Goal: Task Accomplishment & Management: Use online tool/utility

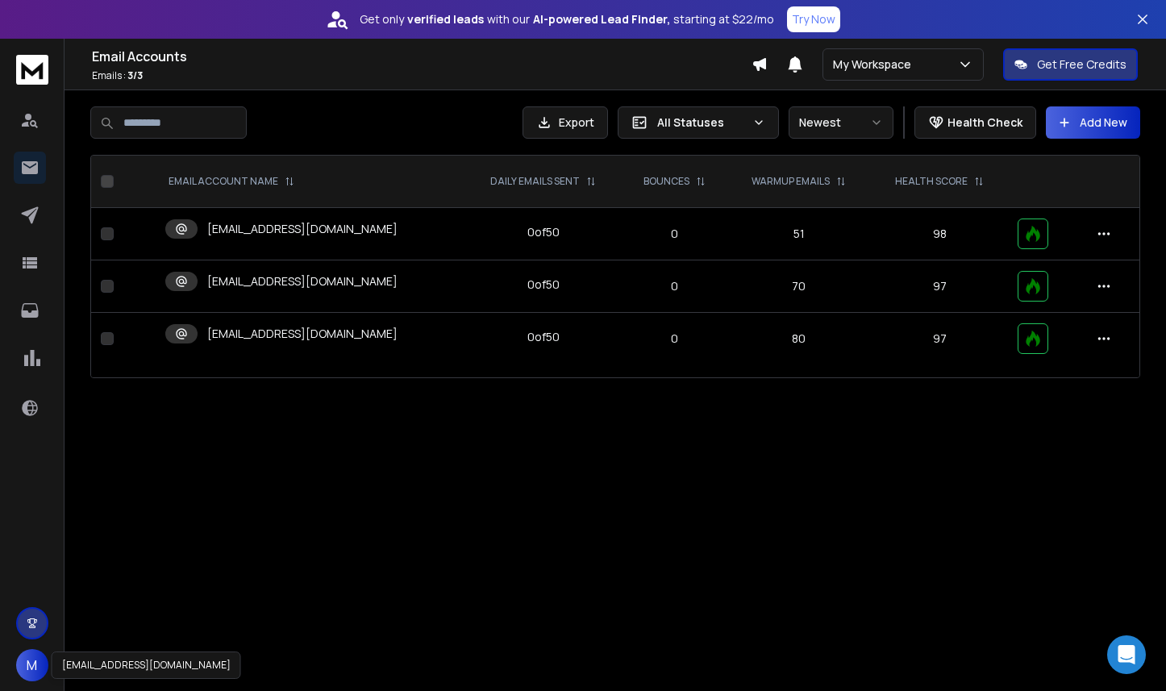
click at [34, 661] on span "M" at bounding box center [32, 665] width 32 height 32
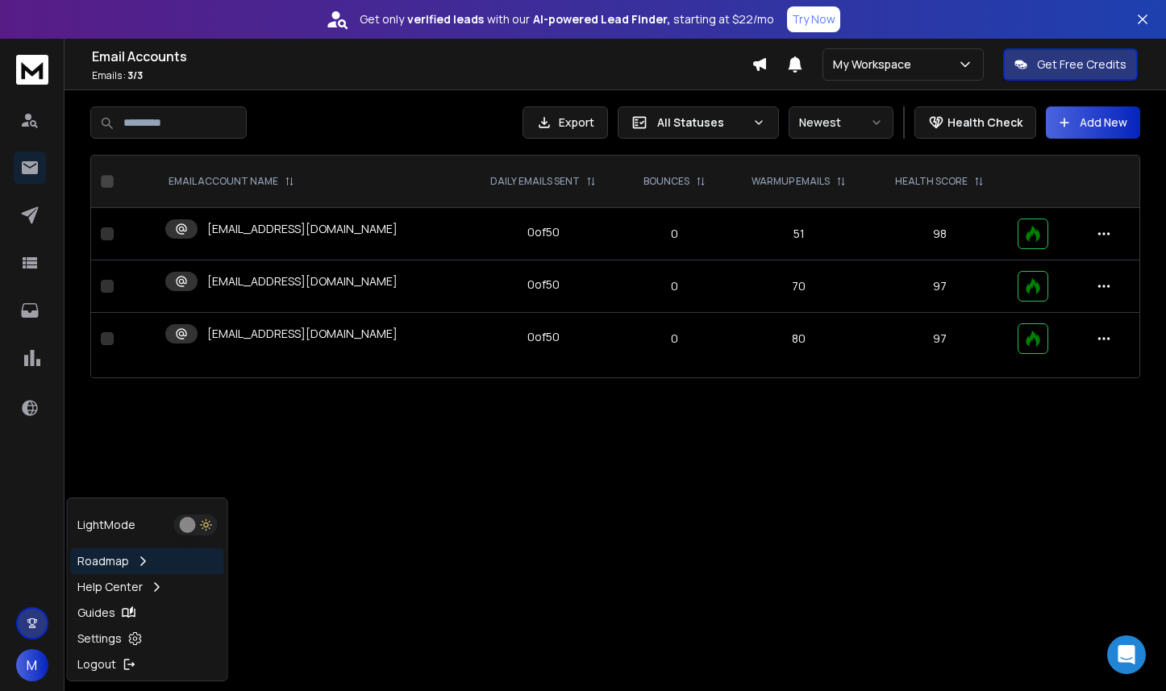
click at [48, 461] on div "M" at bounding box center [32, 368] width 65 height 659
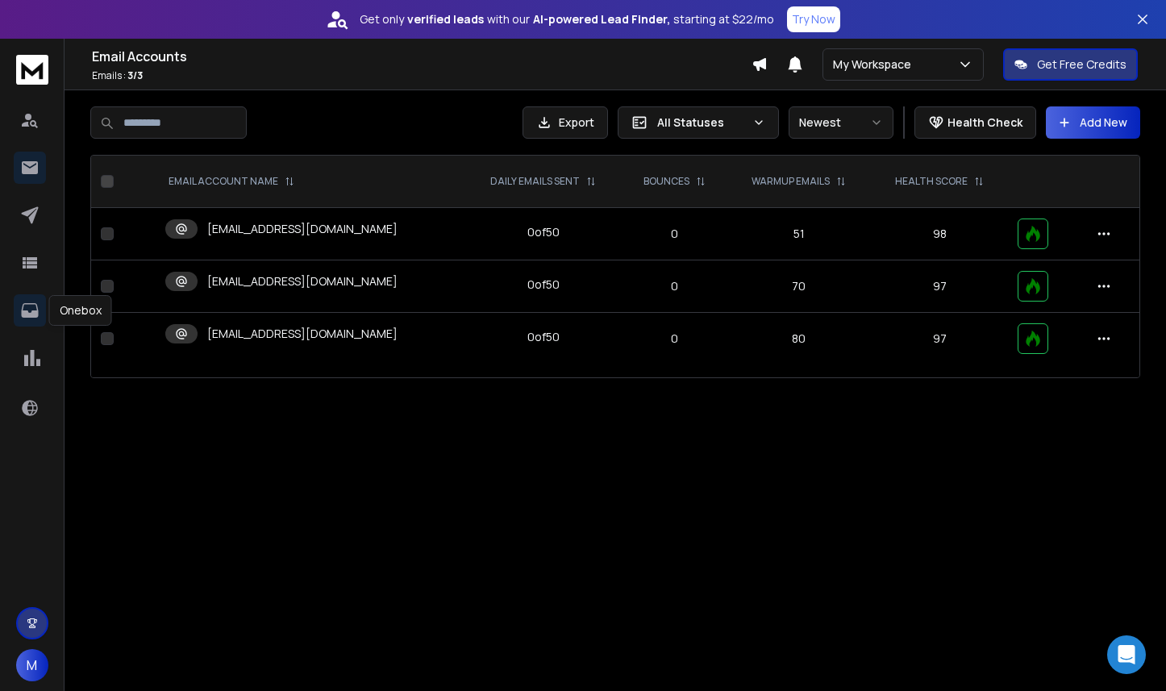
click at [27, 315] on icon at bounding box center [29, 310] width 17 height 15
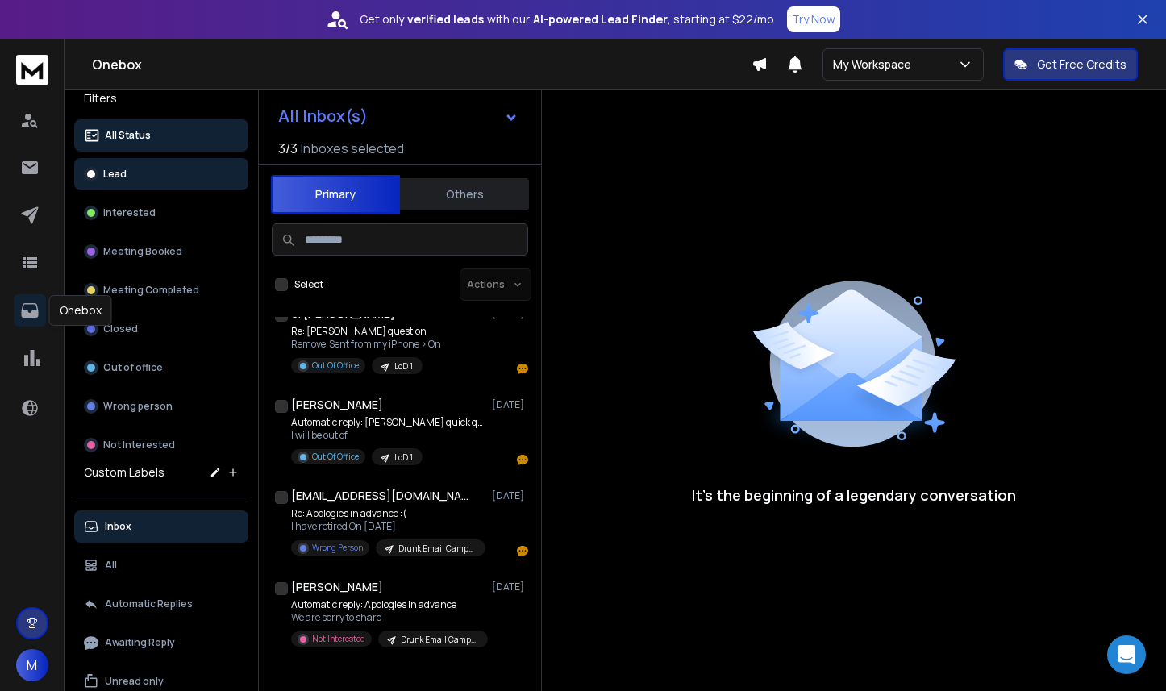
scroll to position [236, 0]
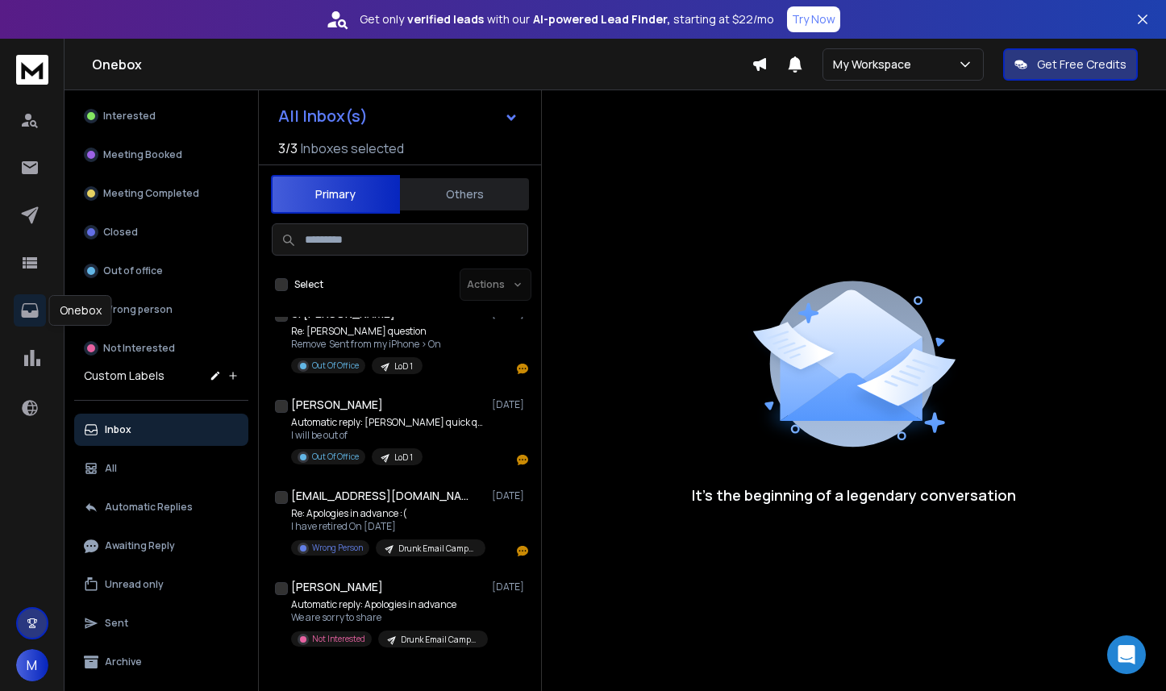
click at [33, 316] on icon at bounding box center [29, 310] width 17 height 15
click at [786, 389] on icon at bounding box center [810, 380] width 60 height 84
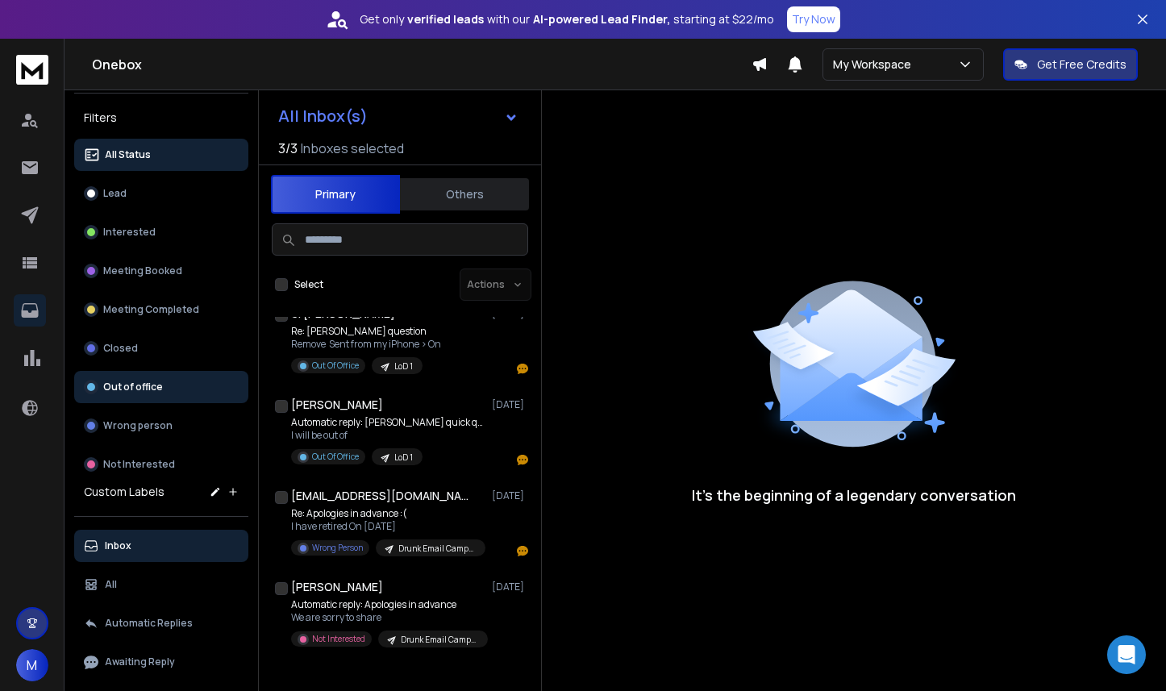
scroll to position [0, 0]
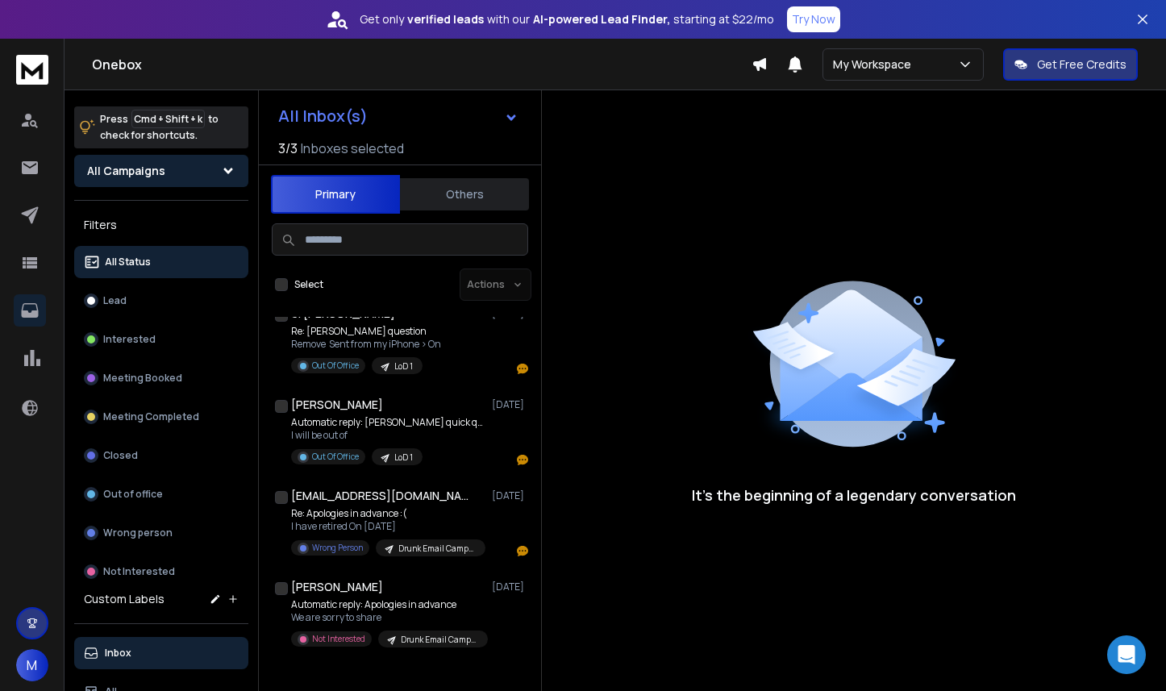
click at [221, 175] on icon at bounding box center [228, 171] width 15 height 15
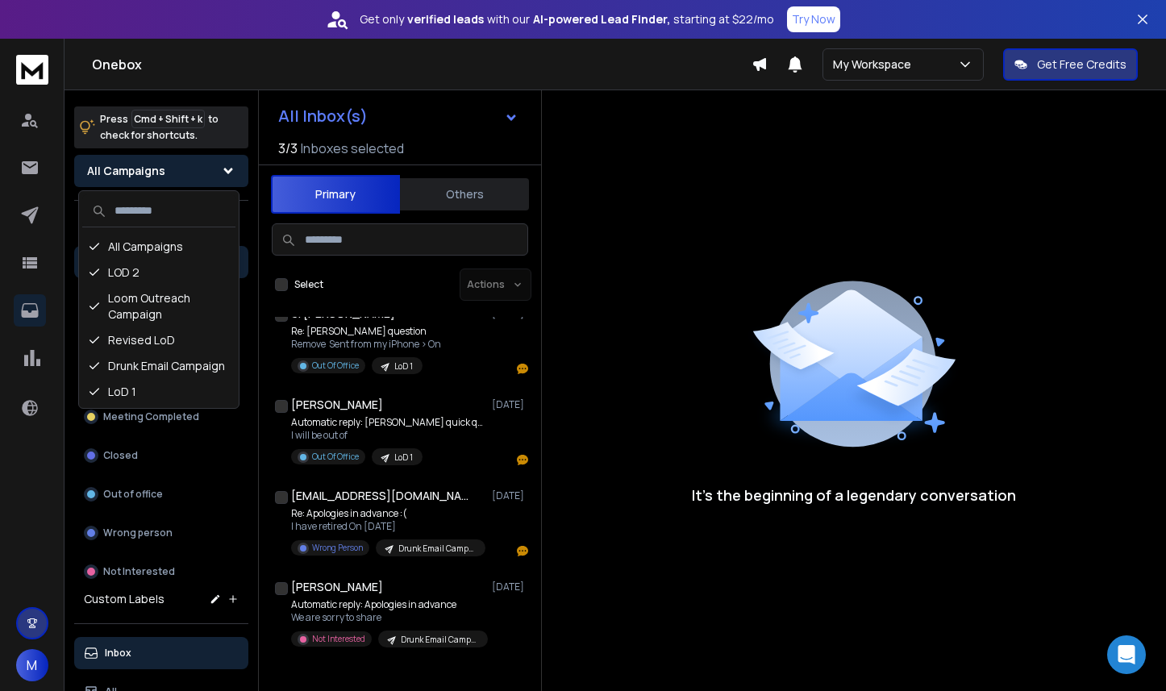
click at [221, 174] on icon at bounding box center [228, 171] width 15 height 15
click at [654, 379] on div "It’s the beginning of a legendary conversation" at bounding box center [854, 383] width 624 height 587
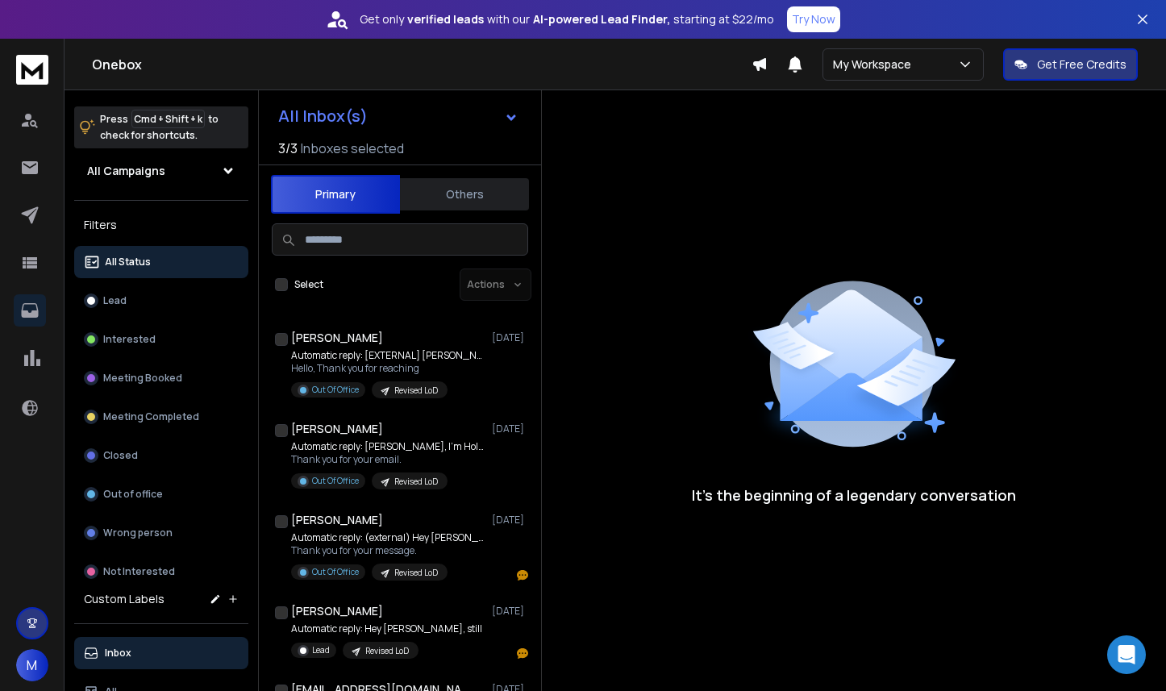
click at [497, 290] on div "Actions" at bounding box center [496, 285] width 72 height 32
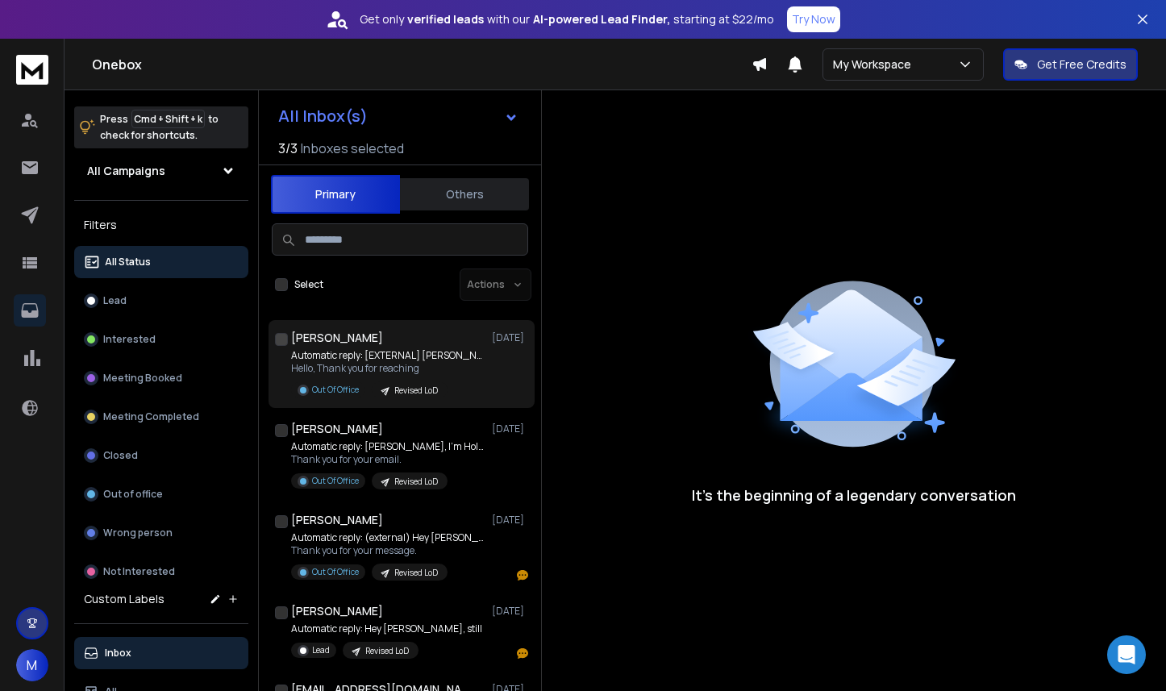
click at [352, 343] on h1 "[PERSON_NAME]" at bounding box center [337, 338] width 92 height 16
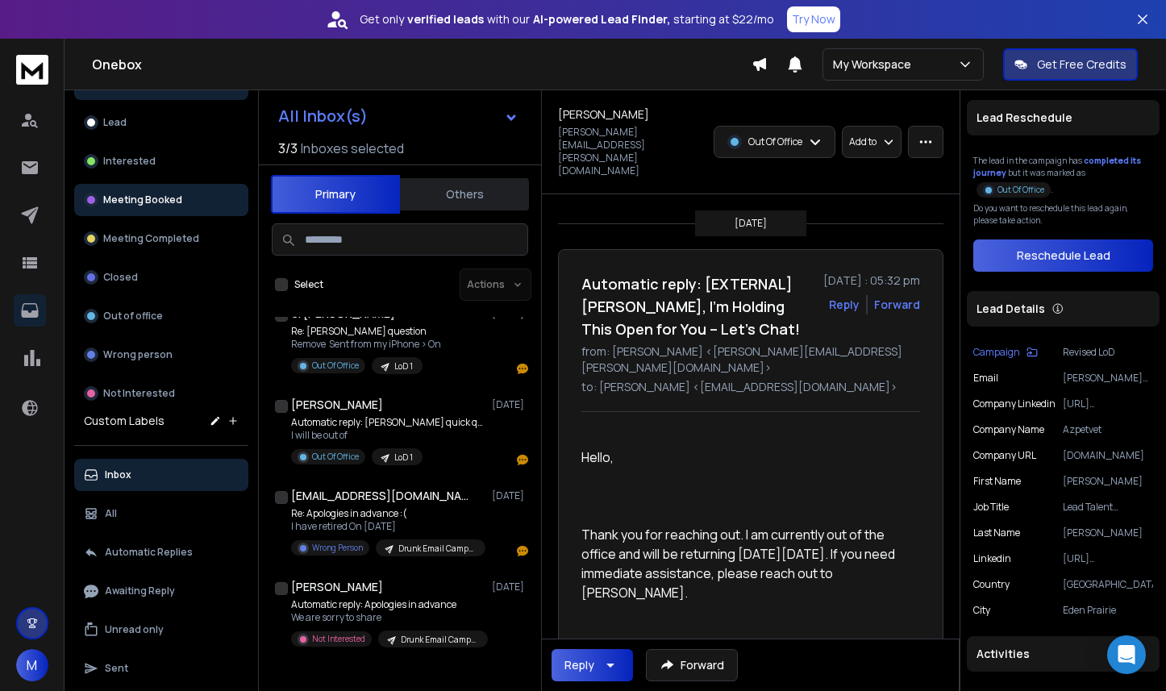
scroll to position [236, 0]
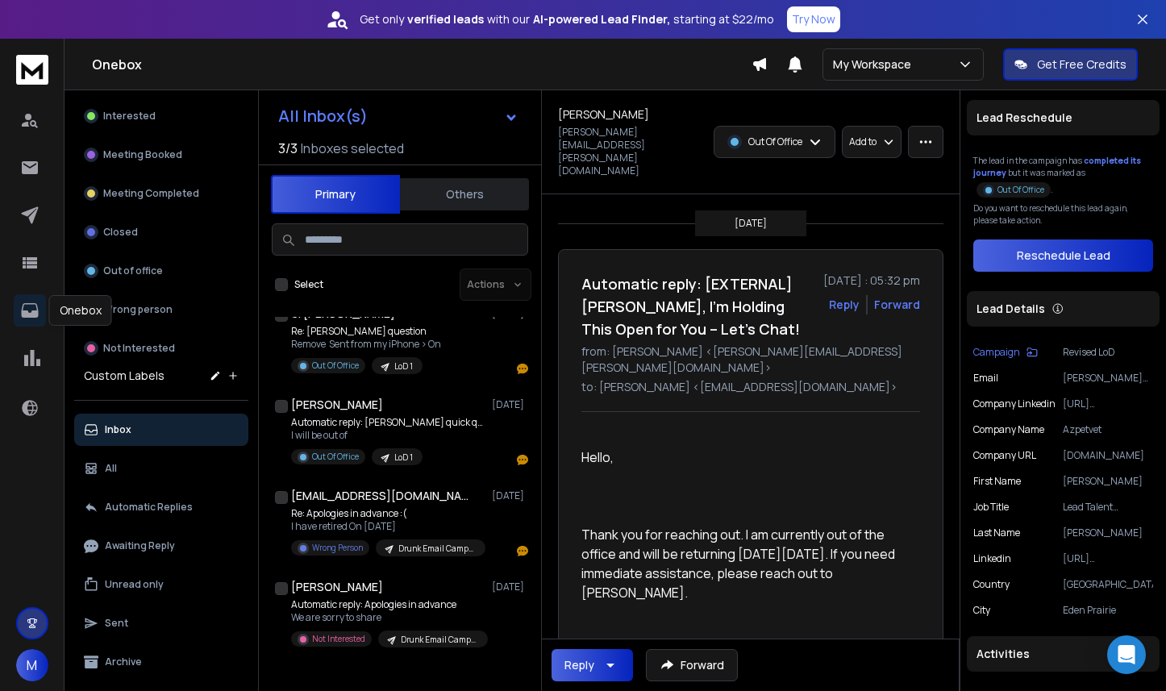
click at [35, 313] on icon at bounding box center [29, 310] width 17 height 15
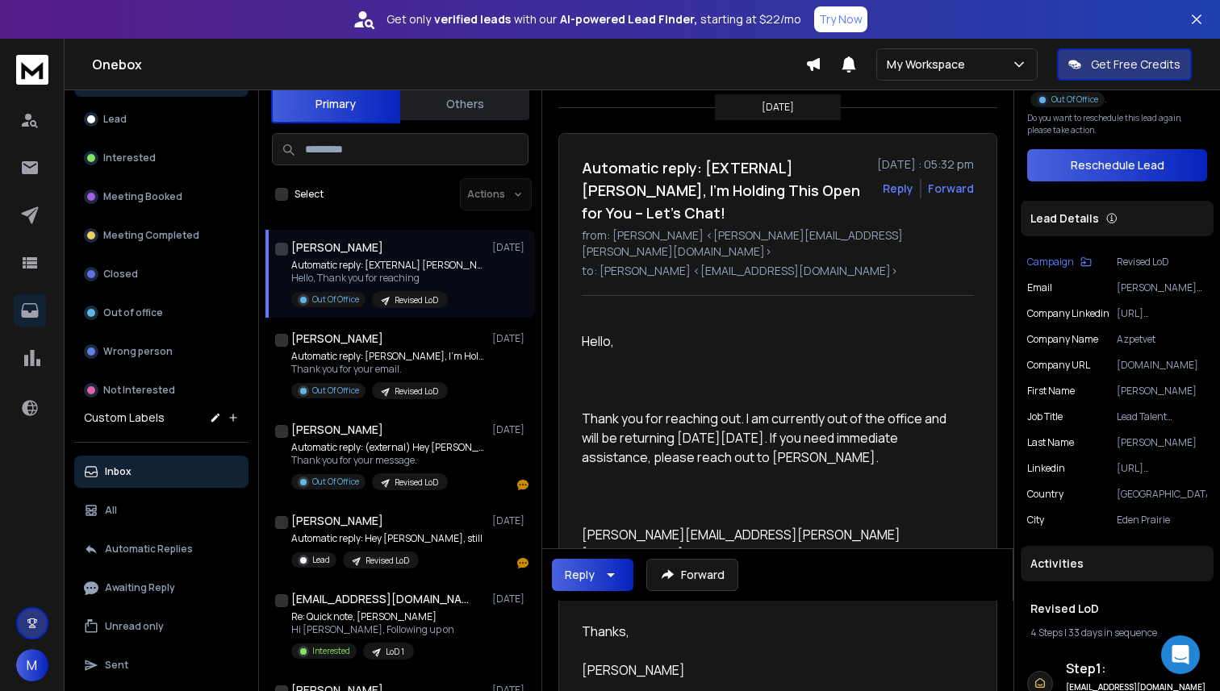
scroll to position [0, 0]
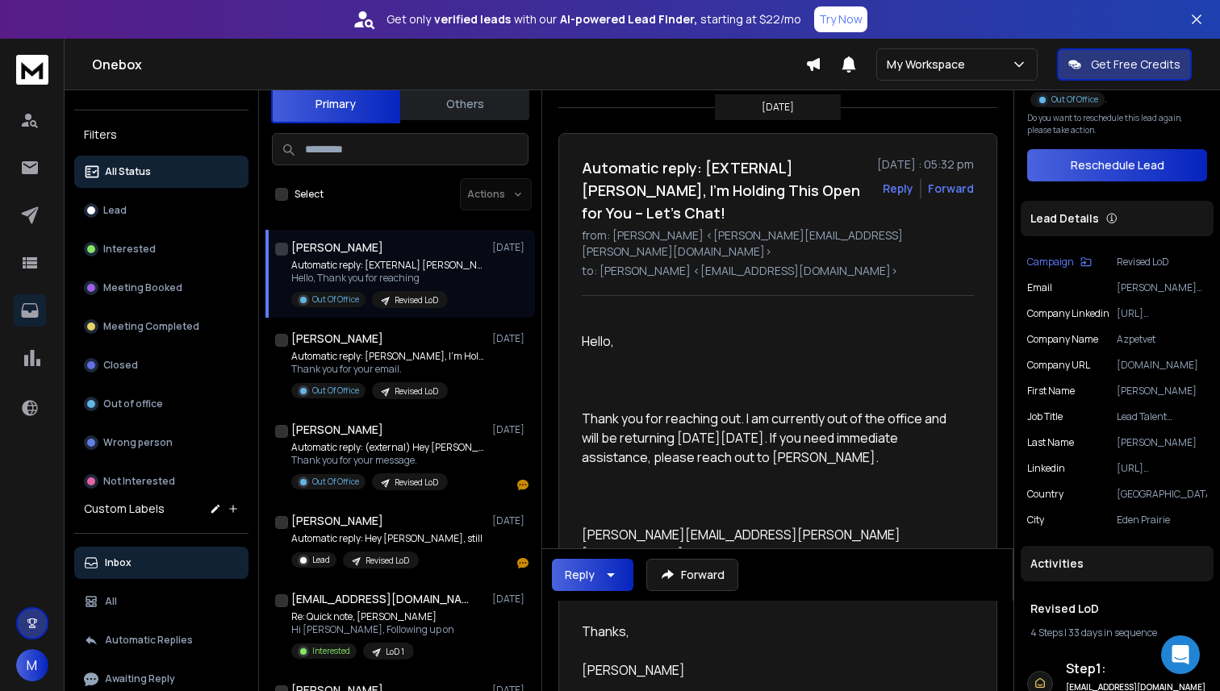
click at [169, 177] on button "All Status" at bounding box center [161, 172] width 174 height 32
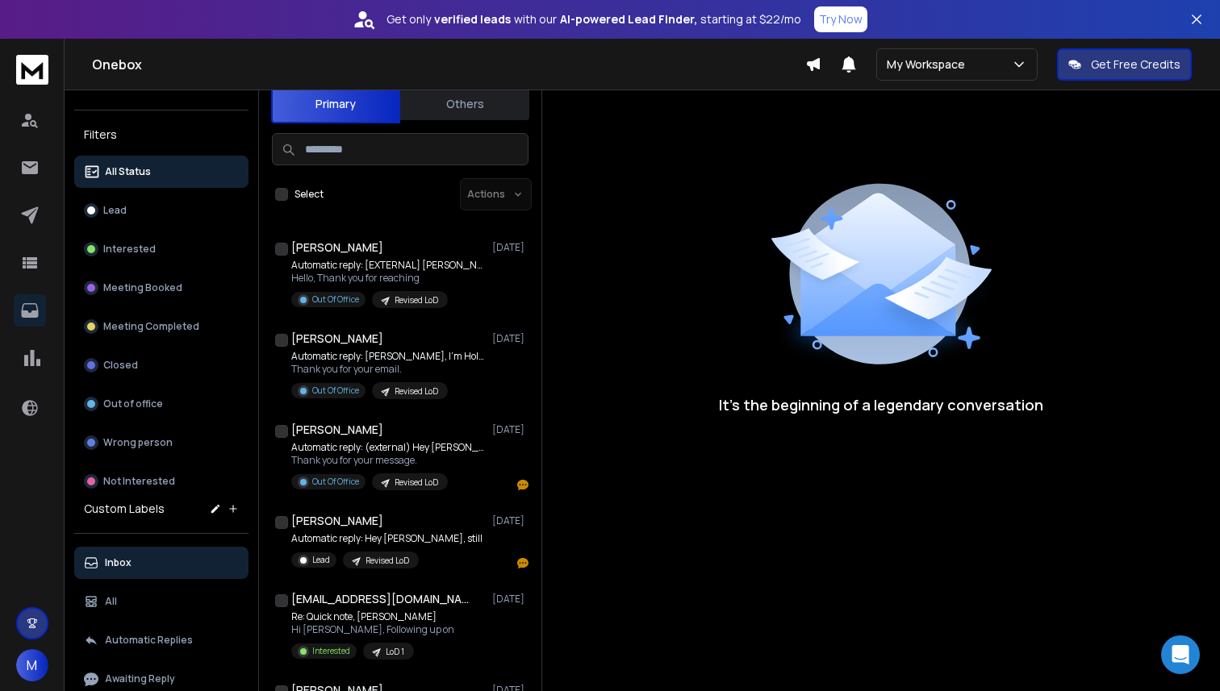
click at [423, 146] on input at bounding box center [400, 149] width 257 height 32
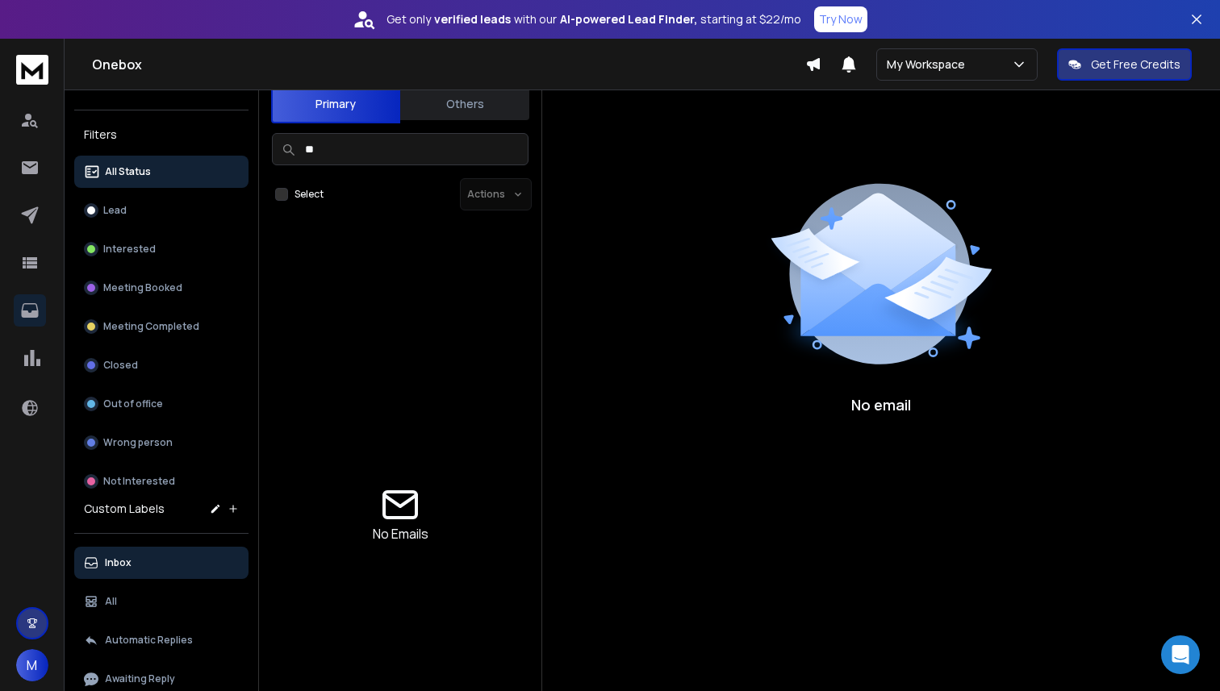
type input "*"
click at [130, 209] on button "Lead" at bounding box center [161, 210] width 174 height 32
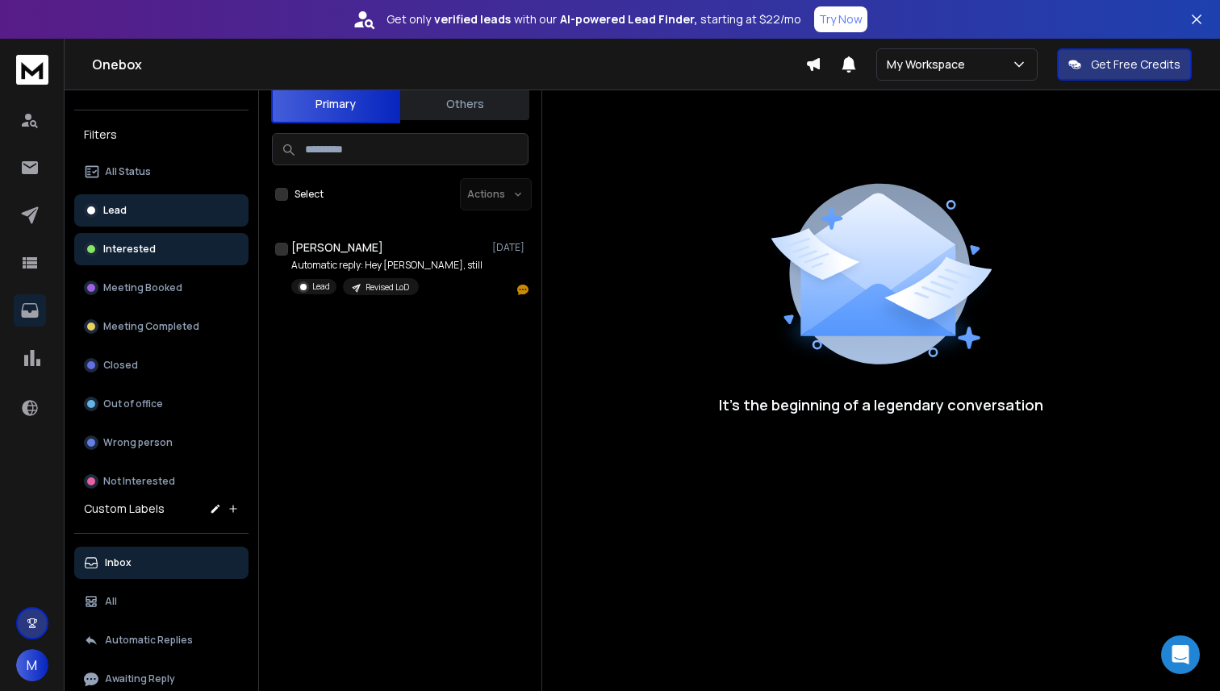
click at [146, 256] on div "Interested" at bounding box center [120, 249] width 72 height 15
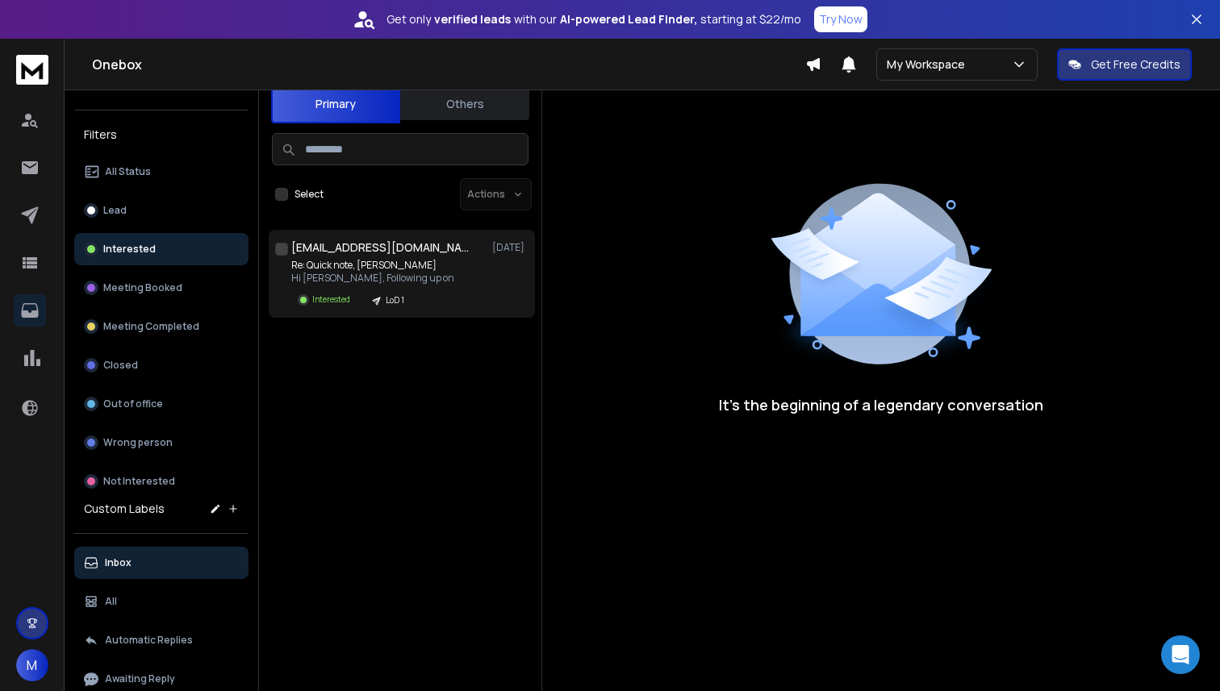
click at [335, 261] on p "Re: Quick note, [PERSON_NAME]" at bounding box center [372, 265] width 163 height 13
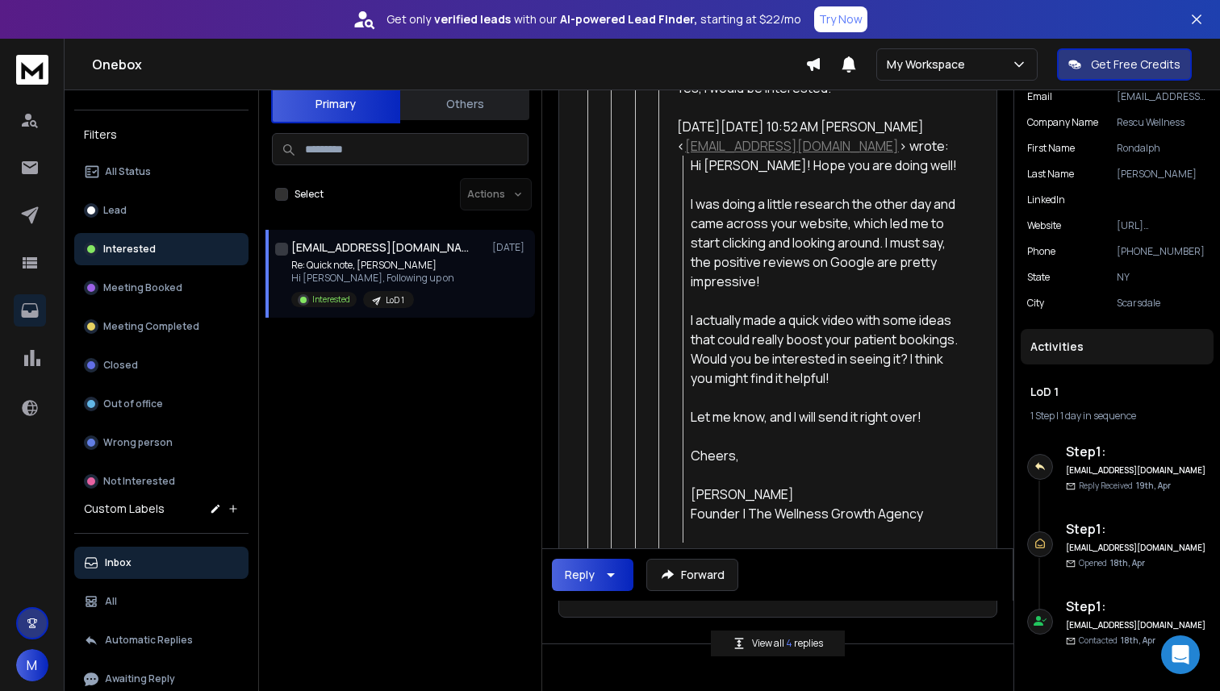
scroll to position [1648, 0]
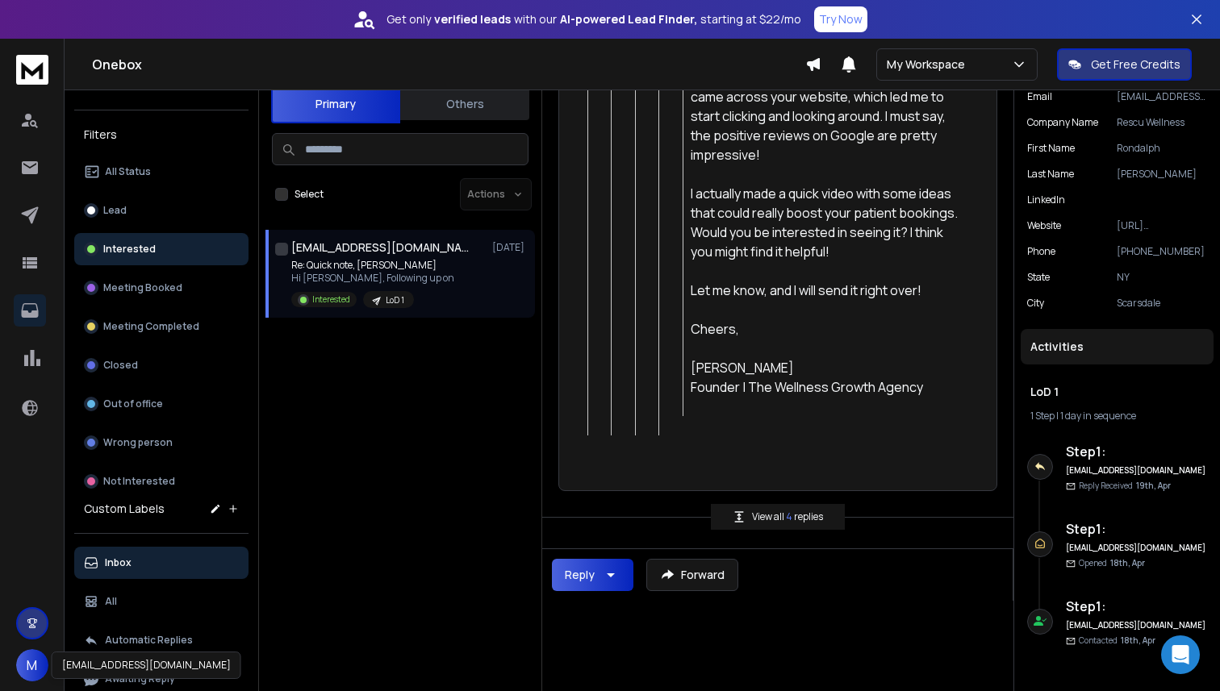
click at [36, 661] on span "M" at bounding box center [32, 665] width 32 height 32
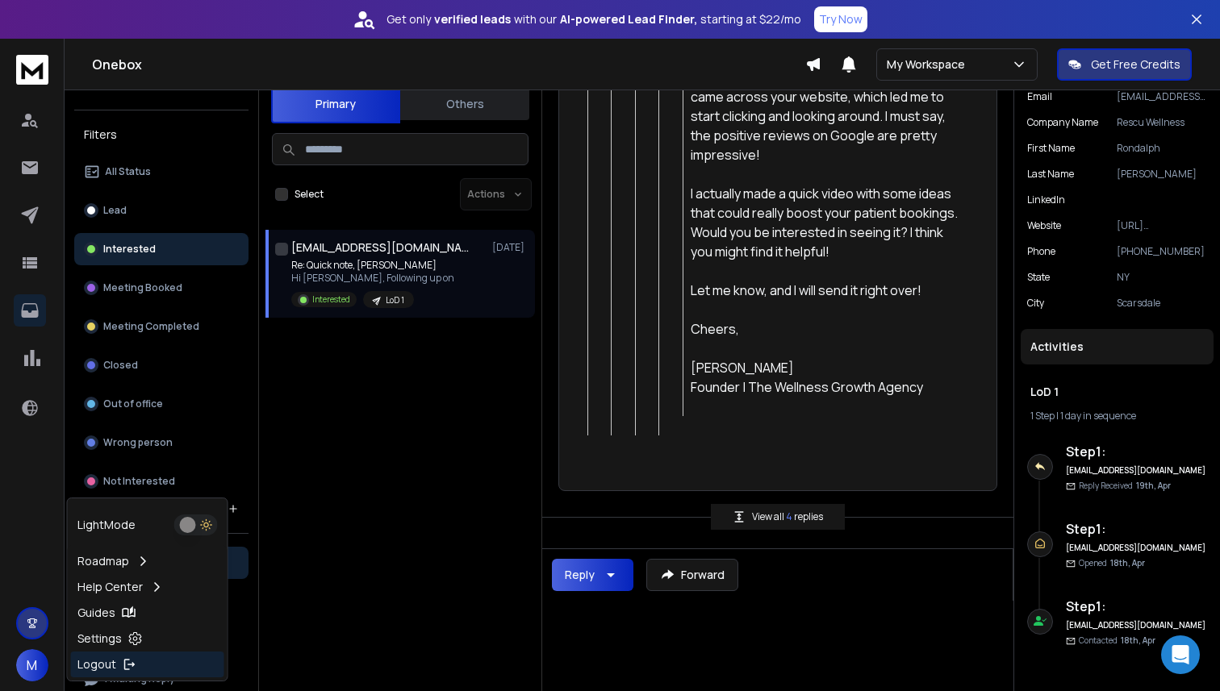
click at [110, 665] on p "Logout" at bounding box center [96, 665] width 39 height 16
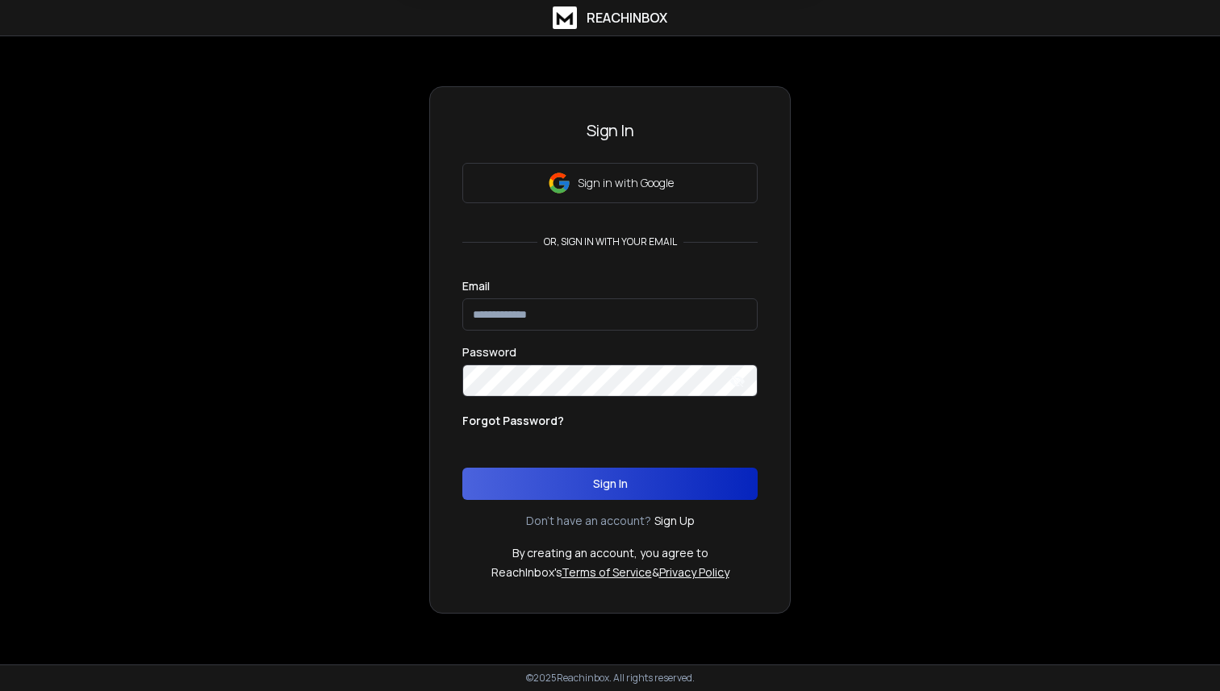
click at [579, 323] on input "email" at bounding box center [609, 314] width 295 height 32
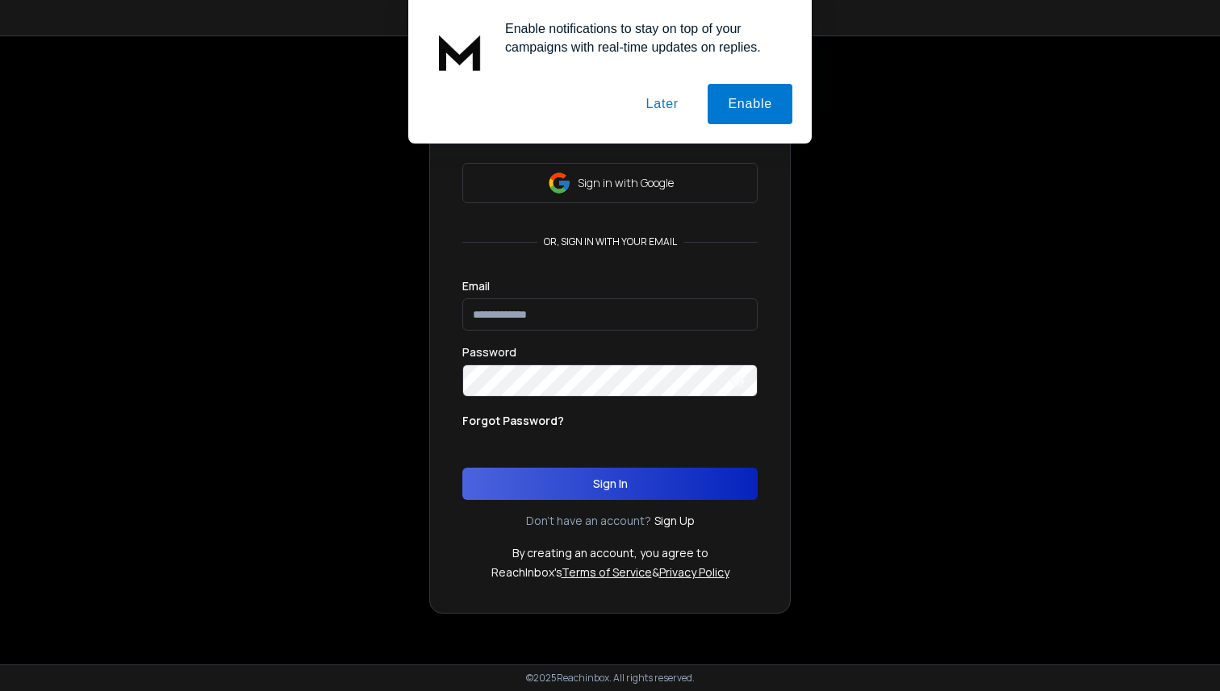
type input "**********"
click at [740, 385] on icon at bounding box center [737, 381] width 11 height 11
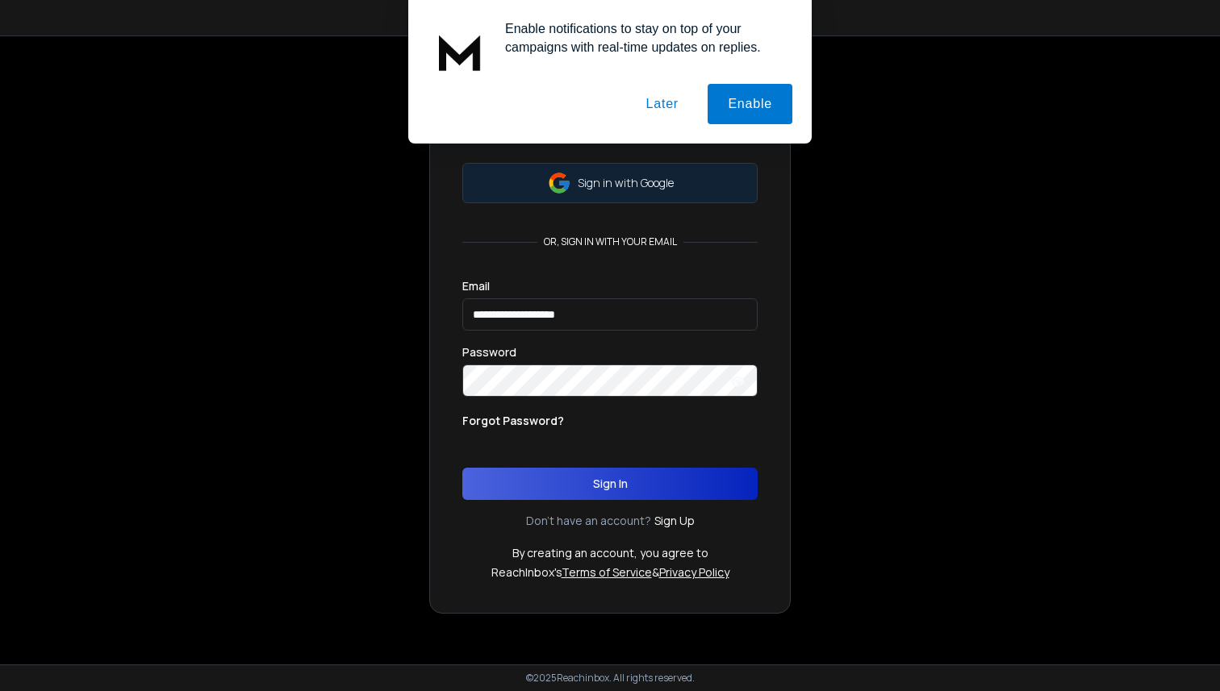
click at [601, 177] on p "Sign in with Google" at bounding box center [626, 183] width 96 height 16
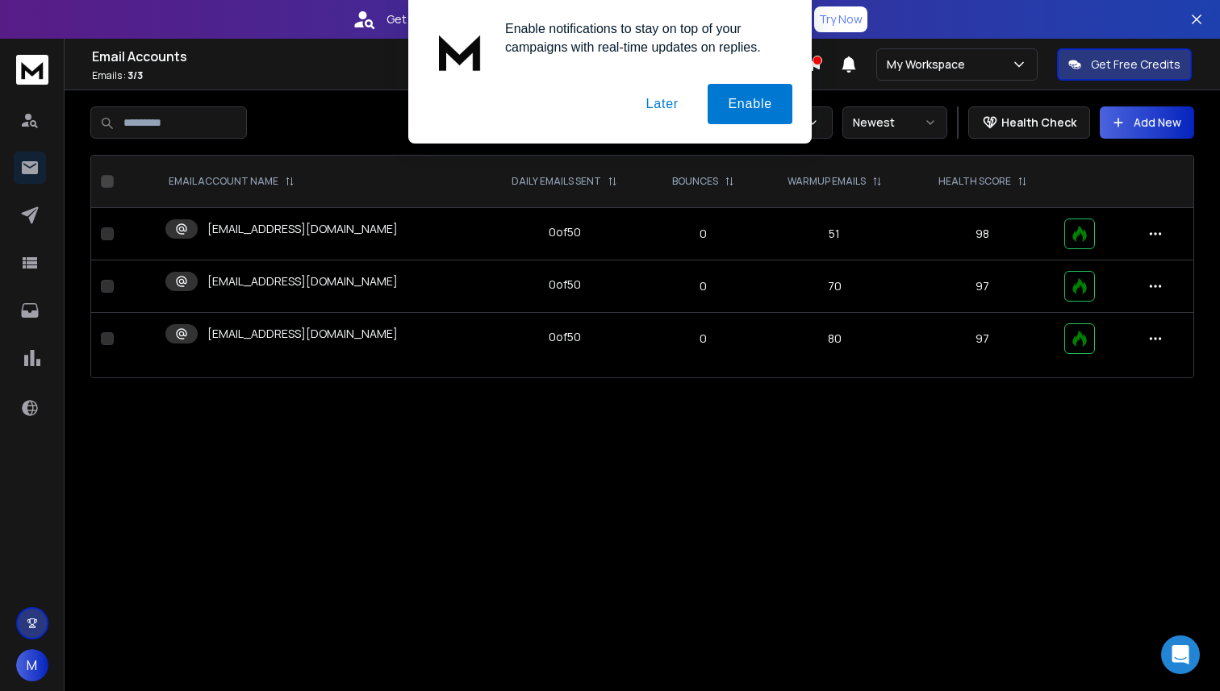
click at [659, 107] on button "Later" at bounding box center [661, 104] width 73 height 40
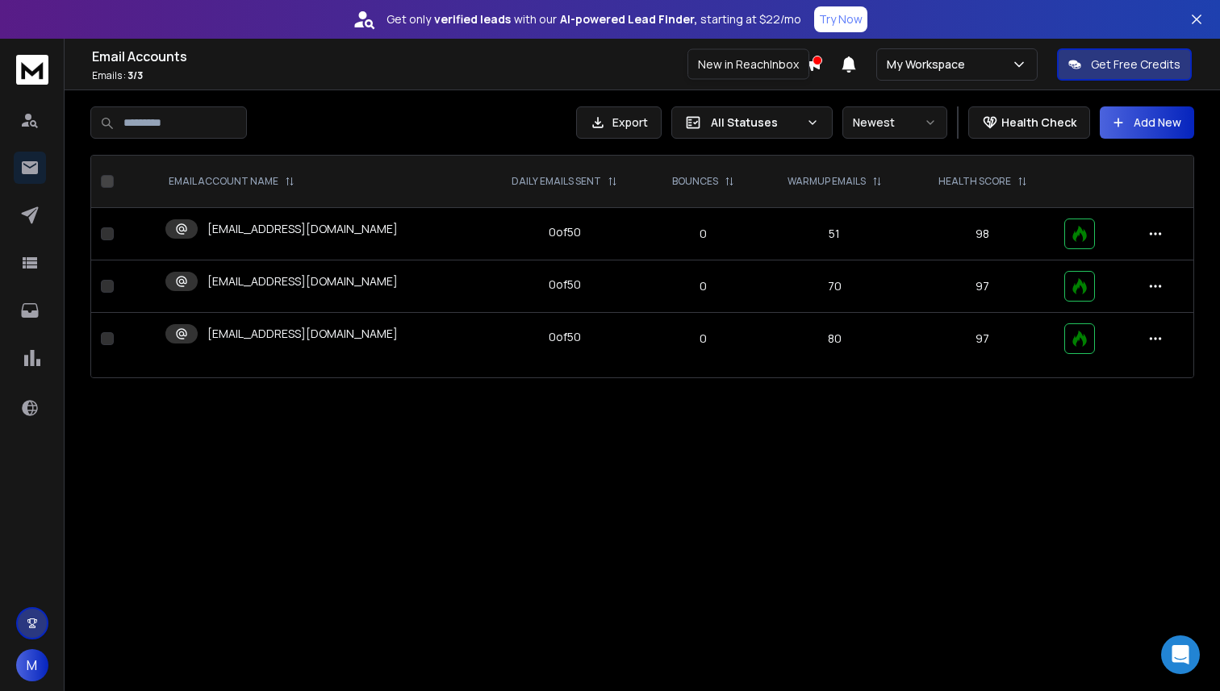
click at [816, 64] on icon at bounding box center [813, 64] width 13 height 13
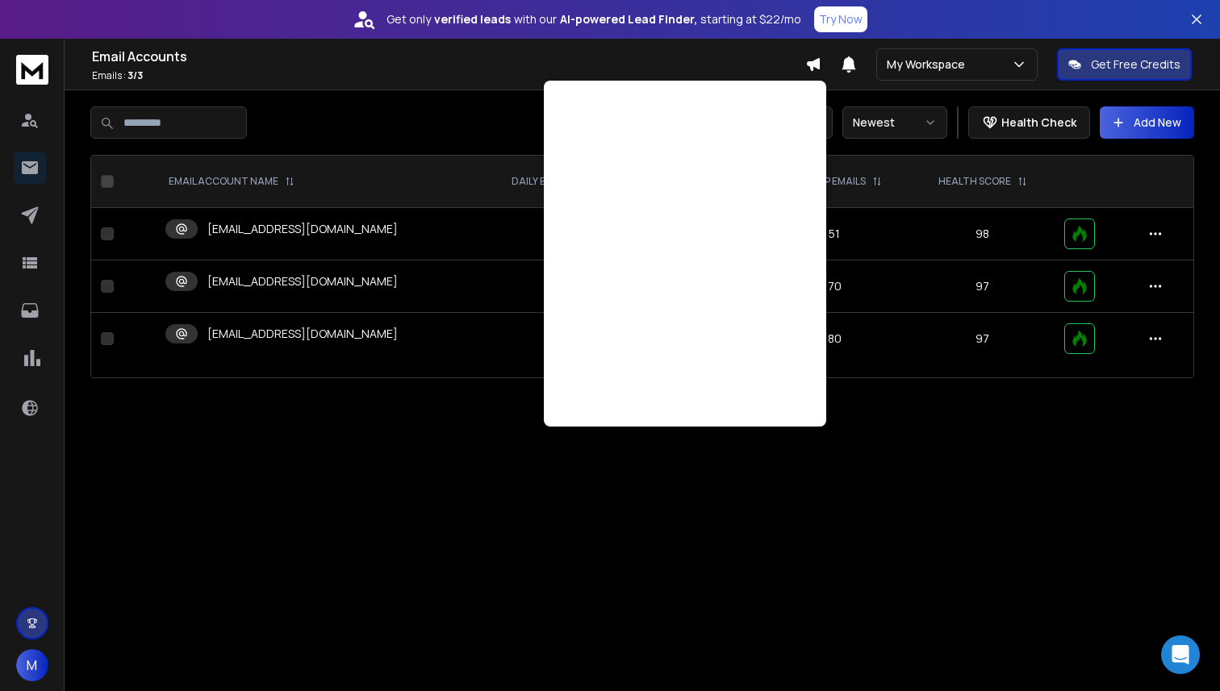
click at [383, 101] on div "Export All Statuses Newest Health Check Add New EMAIL ACCOUNT NAME DAILY EMAILS…" at bounding box center [642, 242] width 1155 height 304
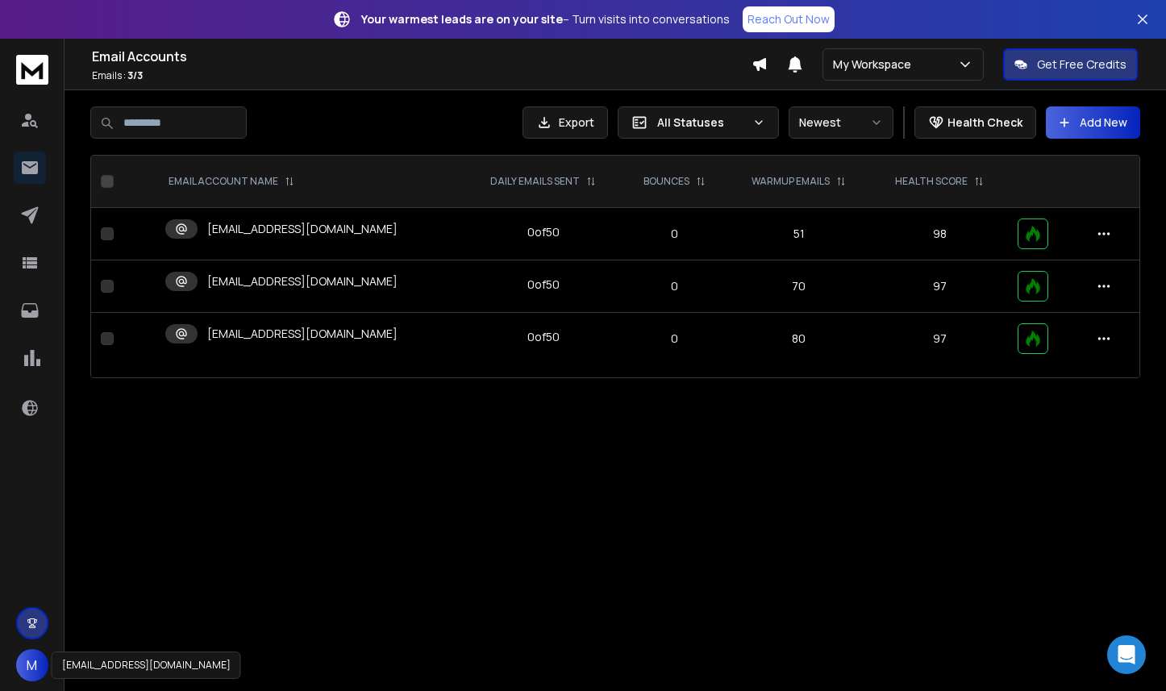
click at [18, 661] on span "M" at bounding box center [32, 665] width 32 height 32
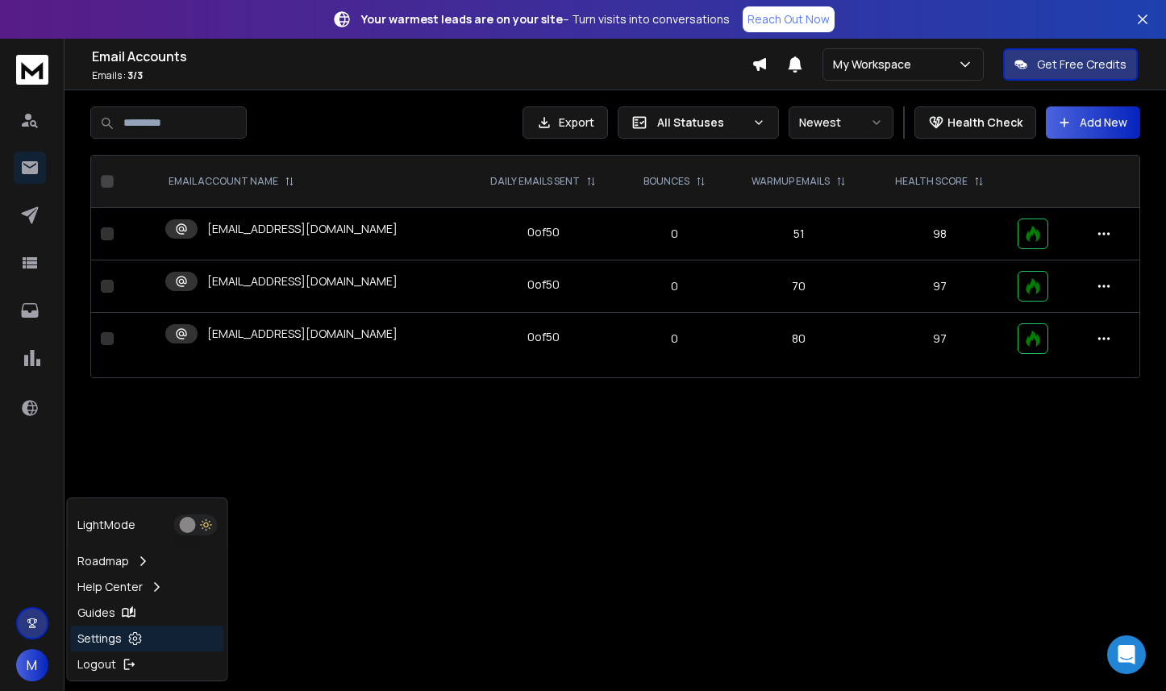
click at [138, 639] on icon at bounding box center [135, 638] width 12 height 12
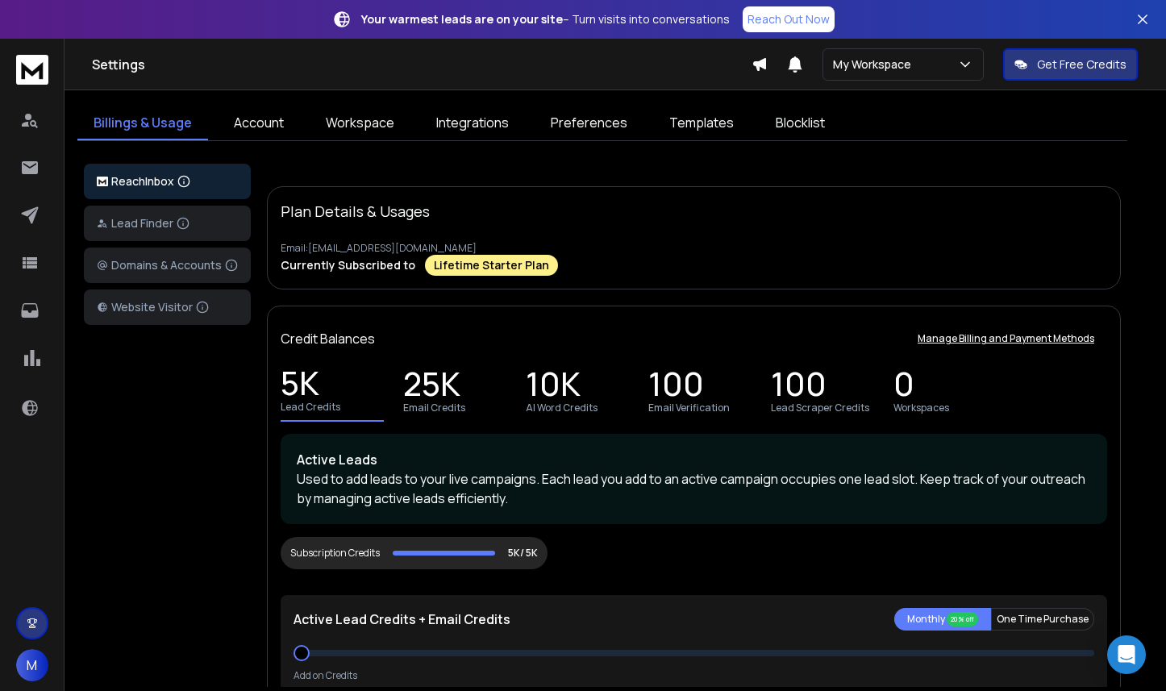
click at [265, 122] on link "Account" at bounding box center [259, 123] width 82 height 34
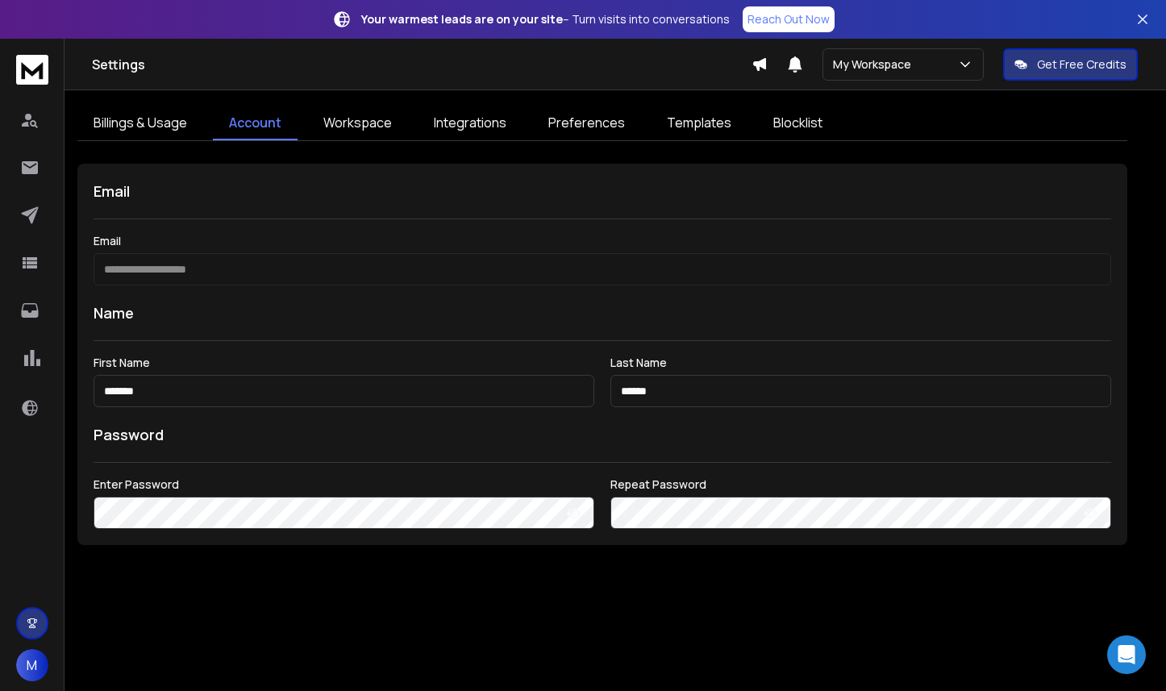
click at [577, 516] on icon at bounding box center [574, 513] width 11 height 11
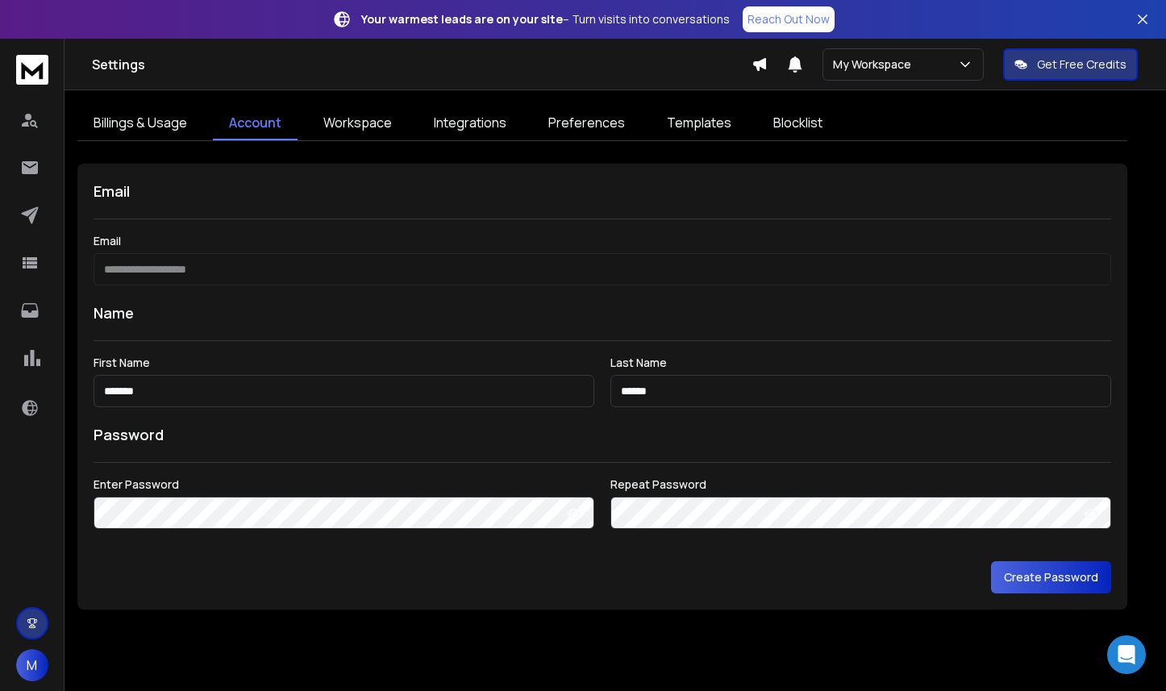
click at [1069, 581] on button "Create Password" at bounding box center [1051, 577] width 120 height 32
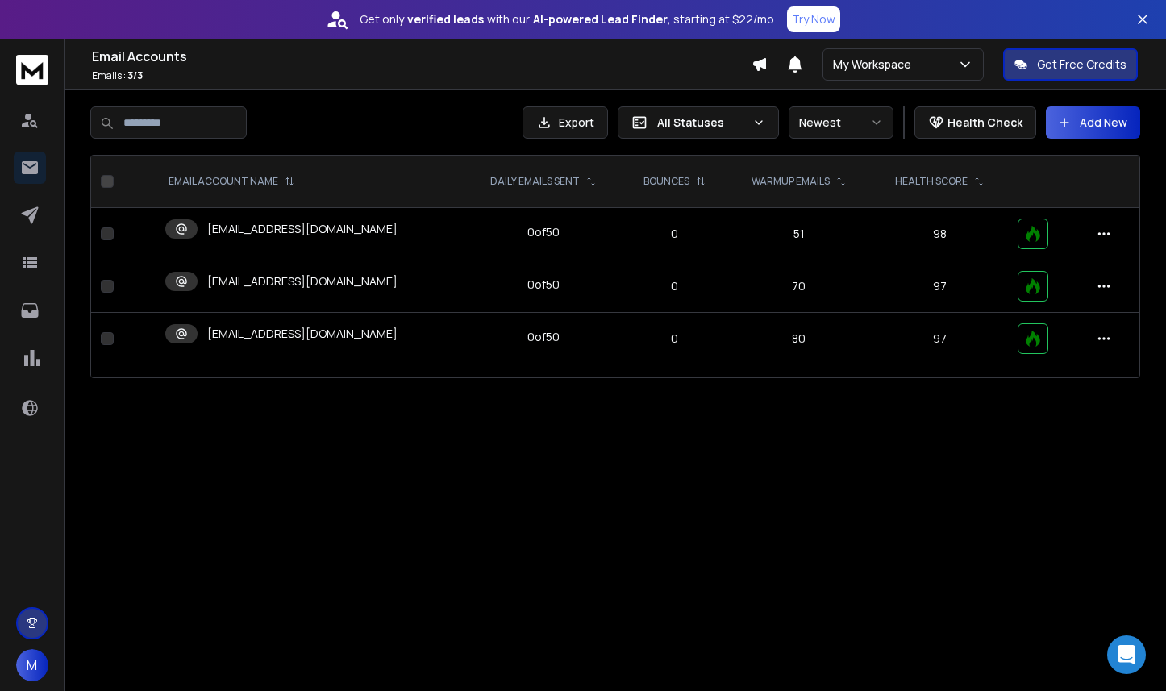
click at [27, 71] on img at bounding box center [32, 70] width 32 height 30
click at [31, 223] on icon at bounding box center [29, 214] width 17 height 17
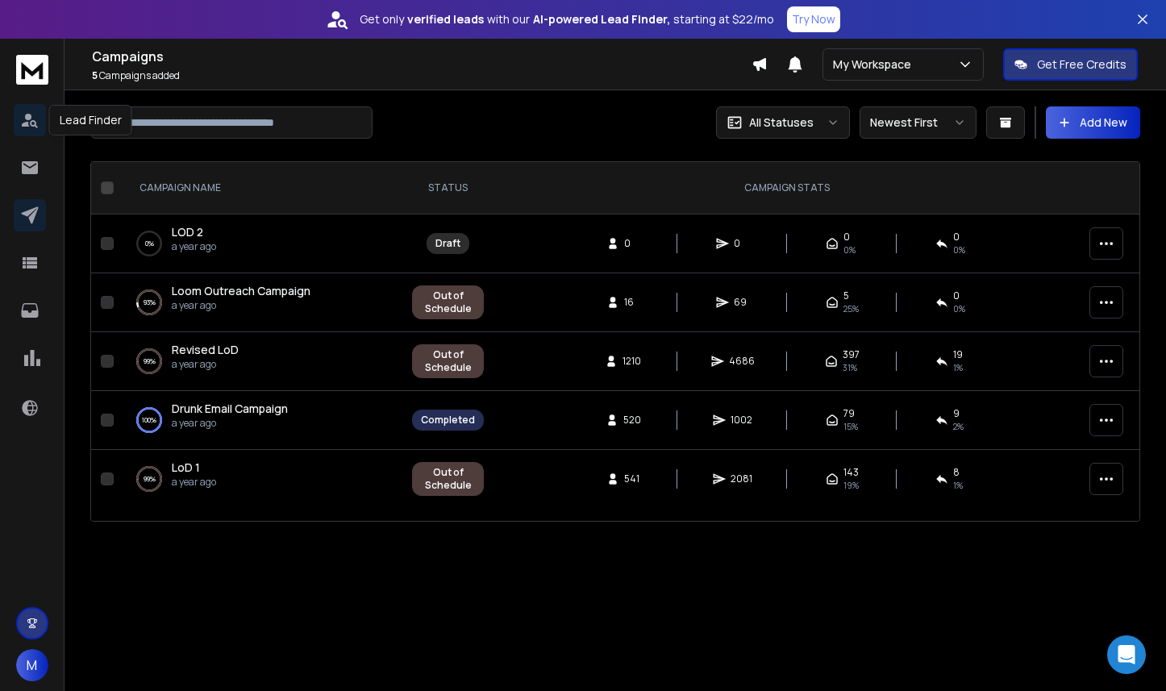
click at [25, 124] on icon at bounding box center [30, 124] width 16 height 8
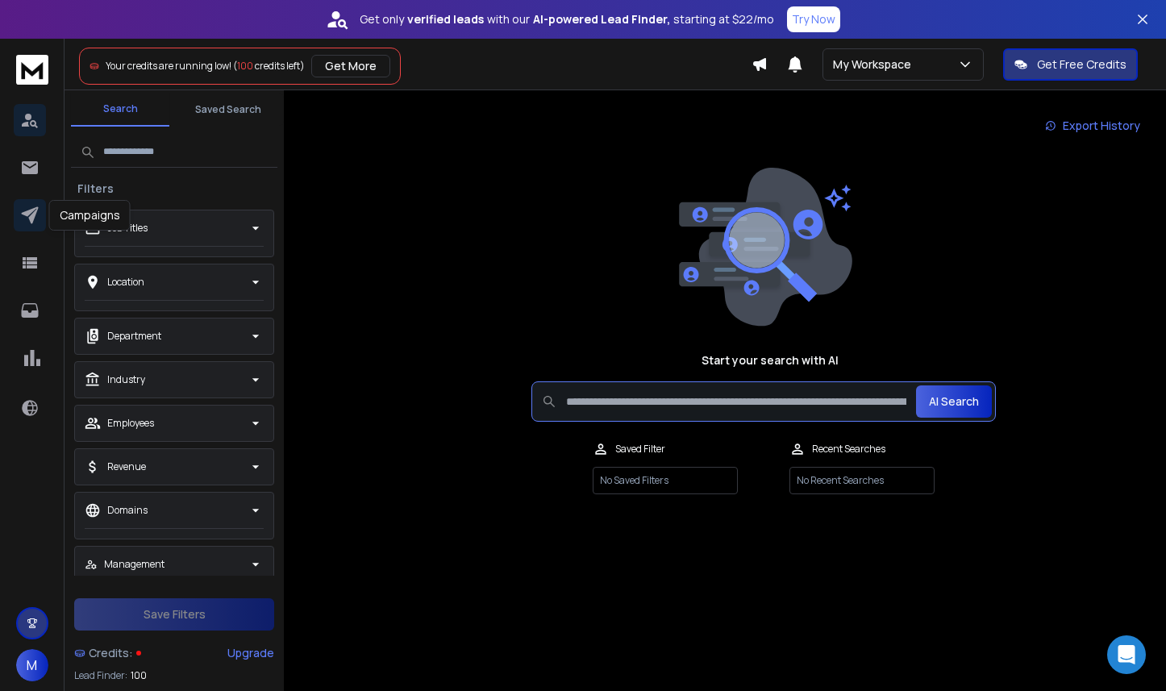
click at [23, 213] on icon at bounding box center [29, 214] width 17 height 17
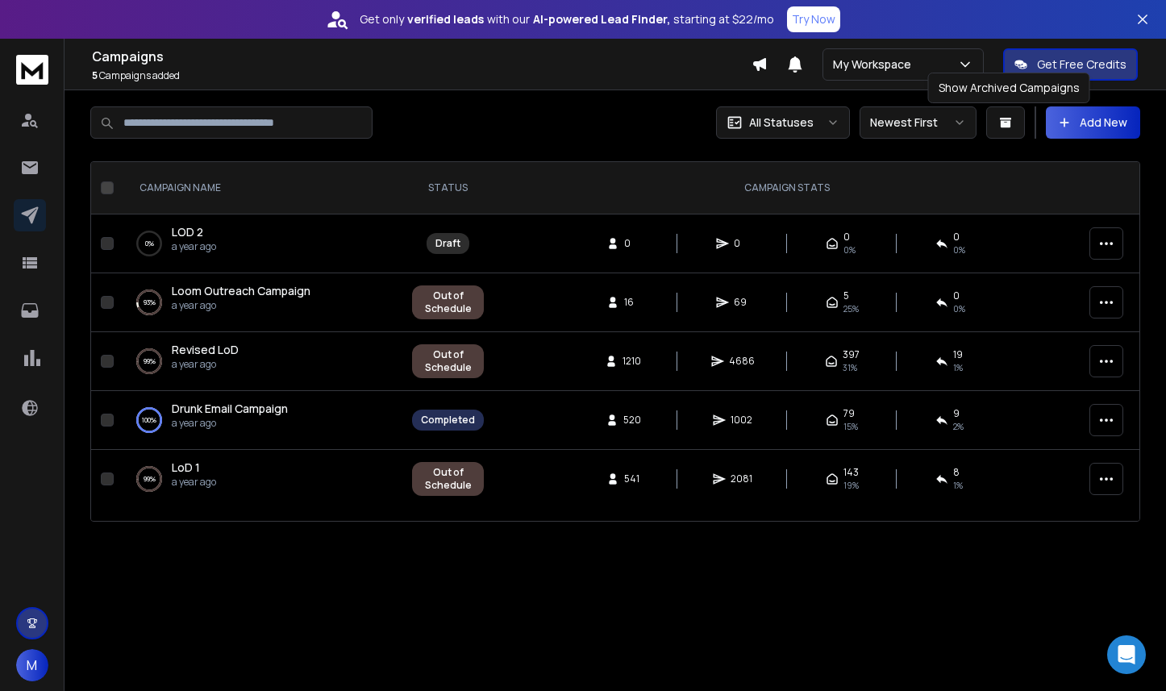
click at [1084, 131] on button "Add New" at bounding box center [1093, 122] width 94 height 32
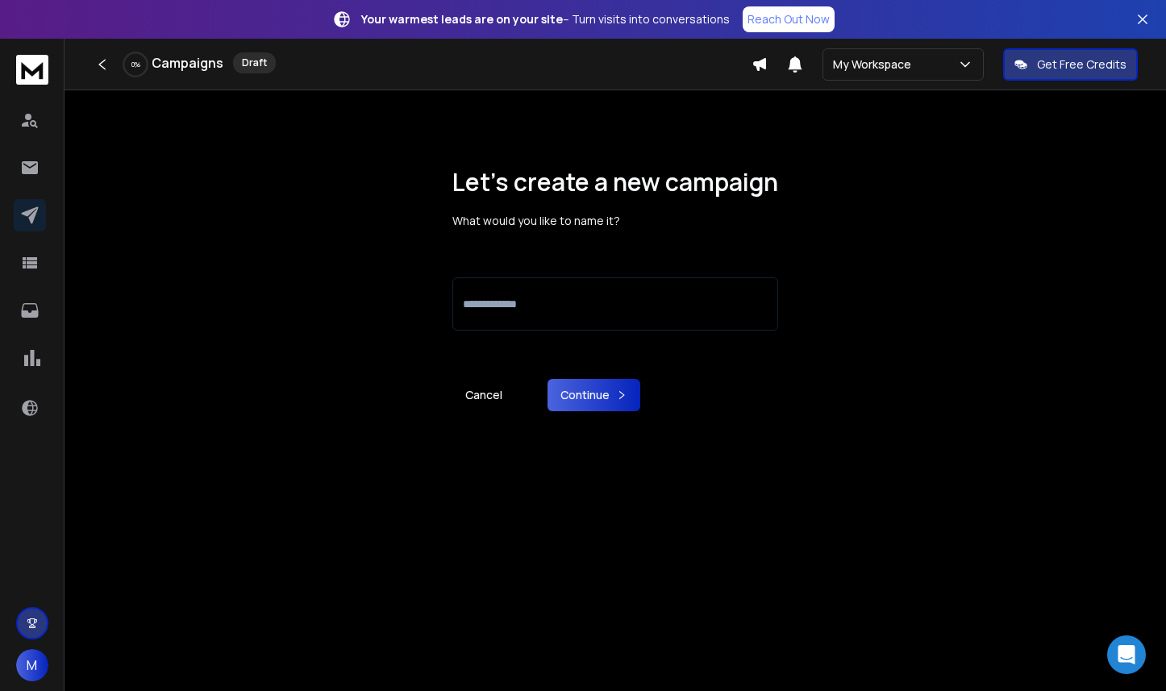
click at [482, 401] on link "Cancel" at bounding box center [484, 395] width 63 height 32
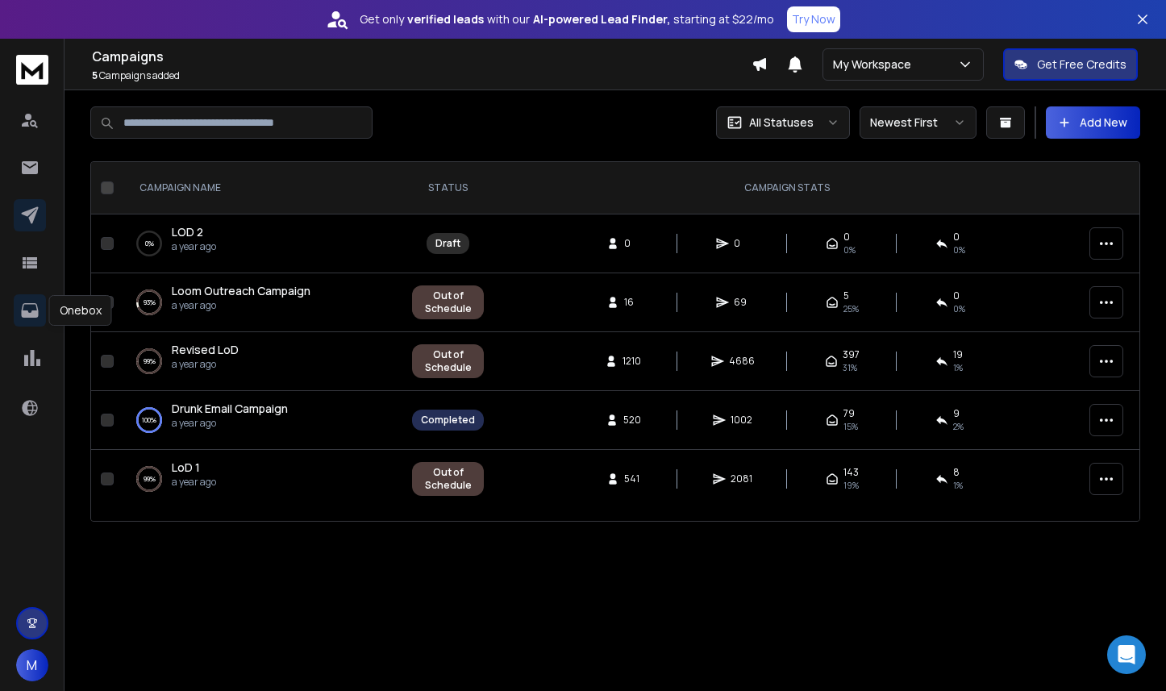
click at [29, 311] on icon at bounding box center [29, 310] width 19 height 19
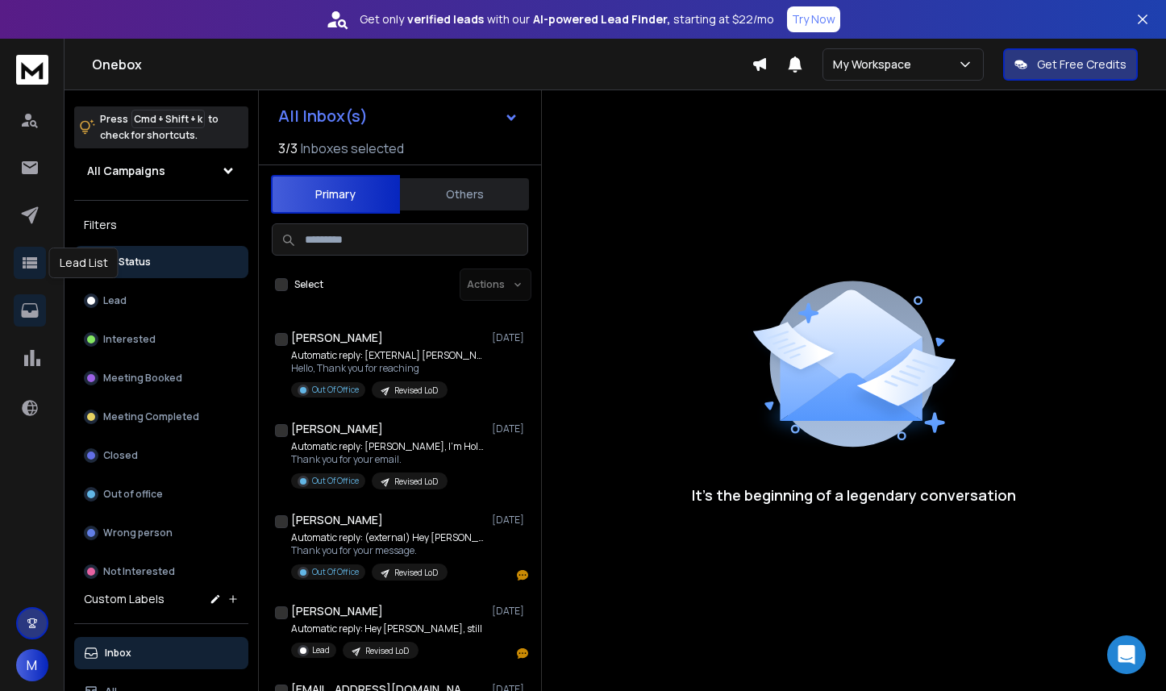
click at [34, 261] on icon at bounding box center [30, 262] width 15 height 11
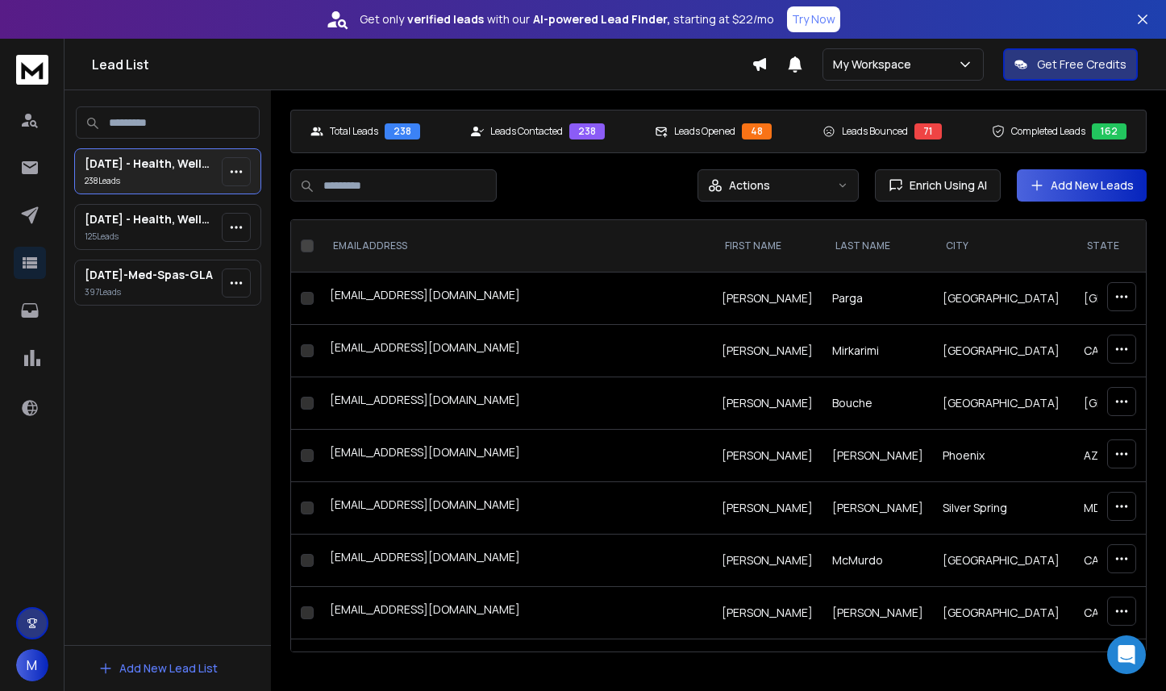
click at [1126, 296] on icon "button" at bounding box center [1122, 296] width 12 height 2
click at [478, 290] on div "[EMAIL_ADDRESS][DOMAIN_NAME]" at bounding box center [516, 298] width 373 height 23
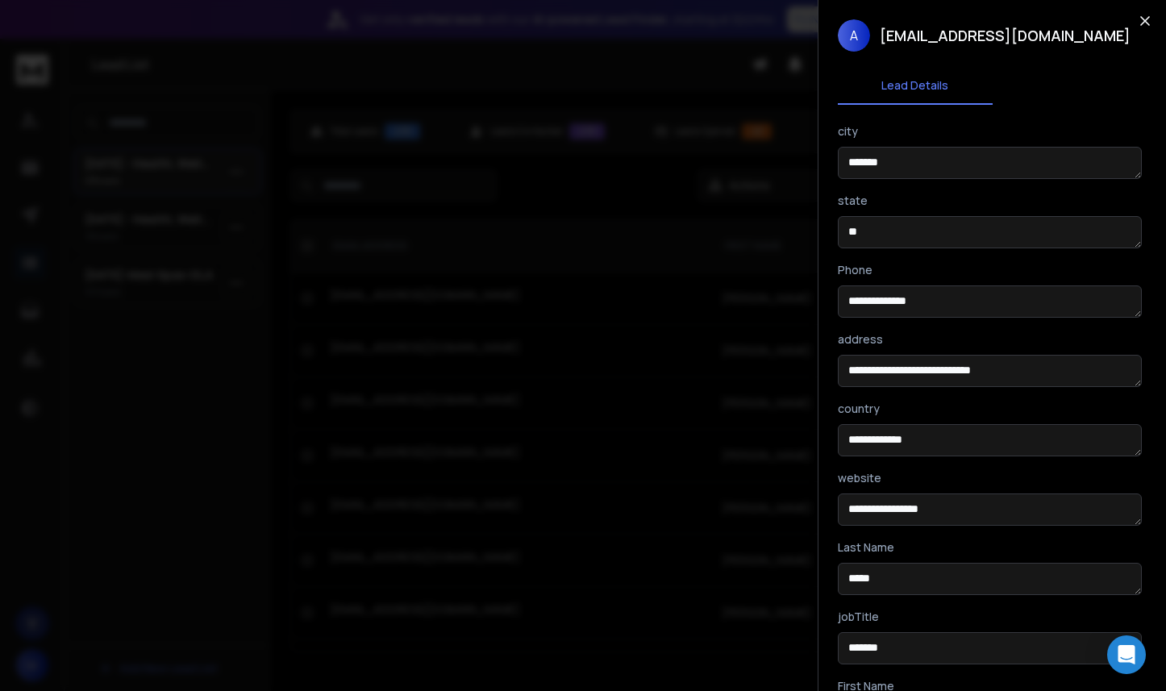
click at [1140, 23] on icon "button" at bounding box center [1145, 21] width 16 height 16
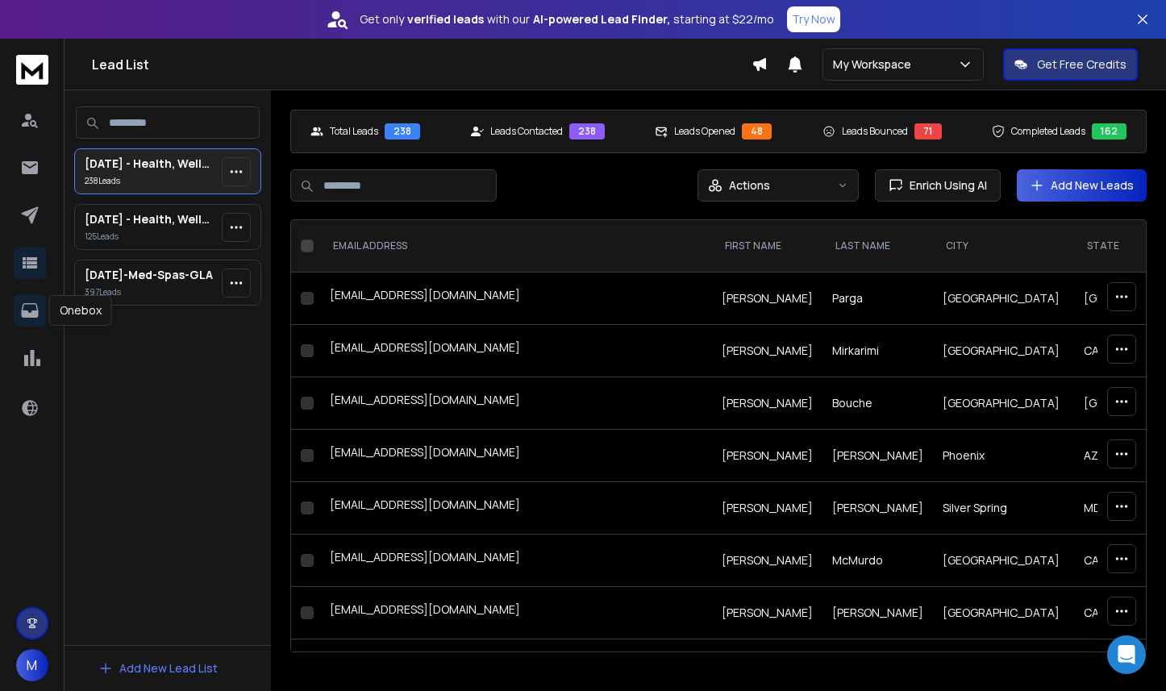
click at [31, 311] on icon at bounding box center [29, 310] width 19 height 19
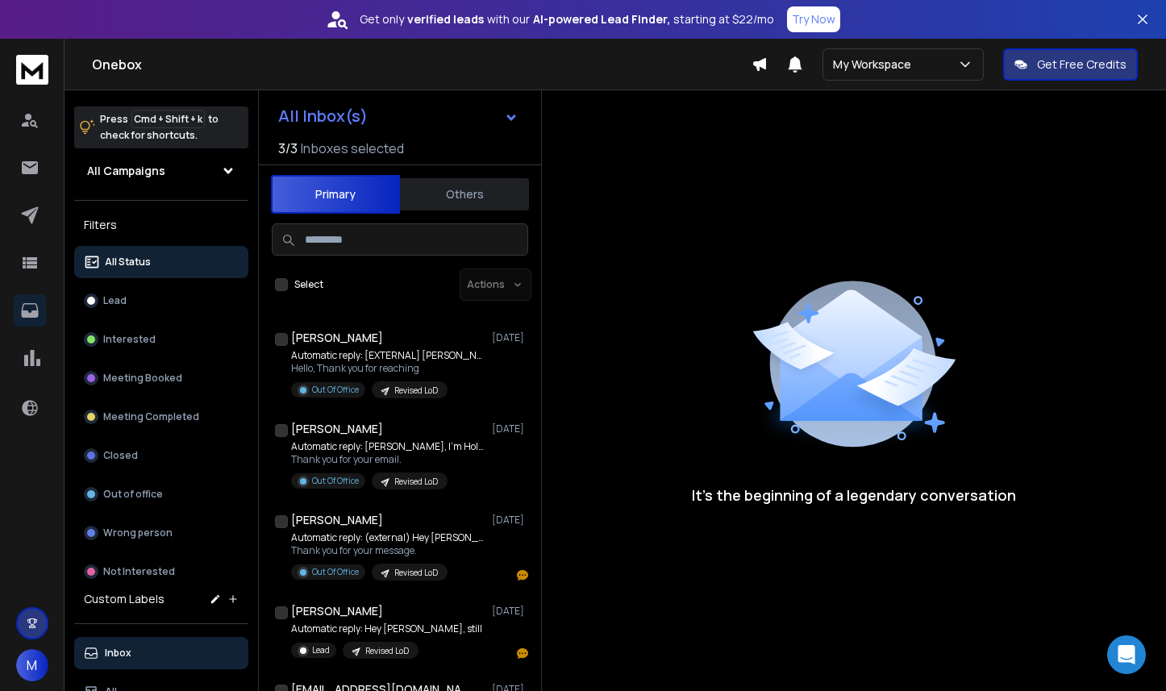
click at [389, 244] on input at bounding box center [400, 239] width 257 height 32
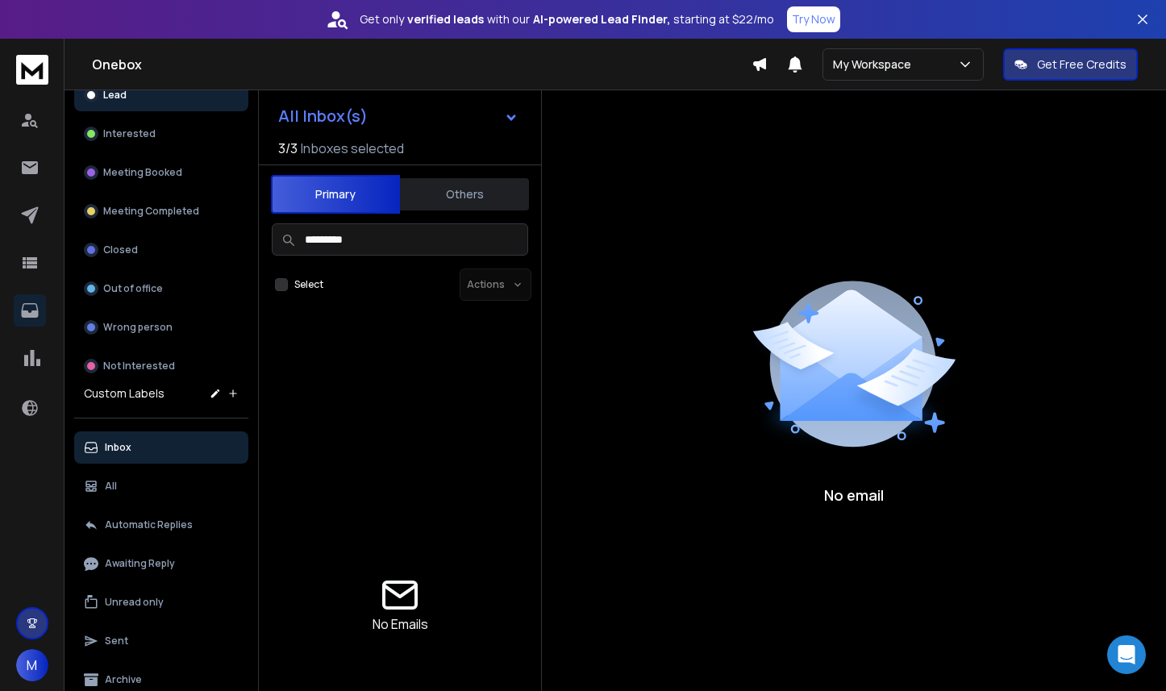
scroll to position [236, 0]
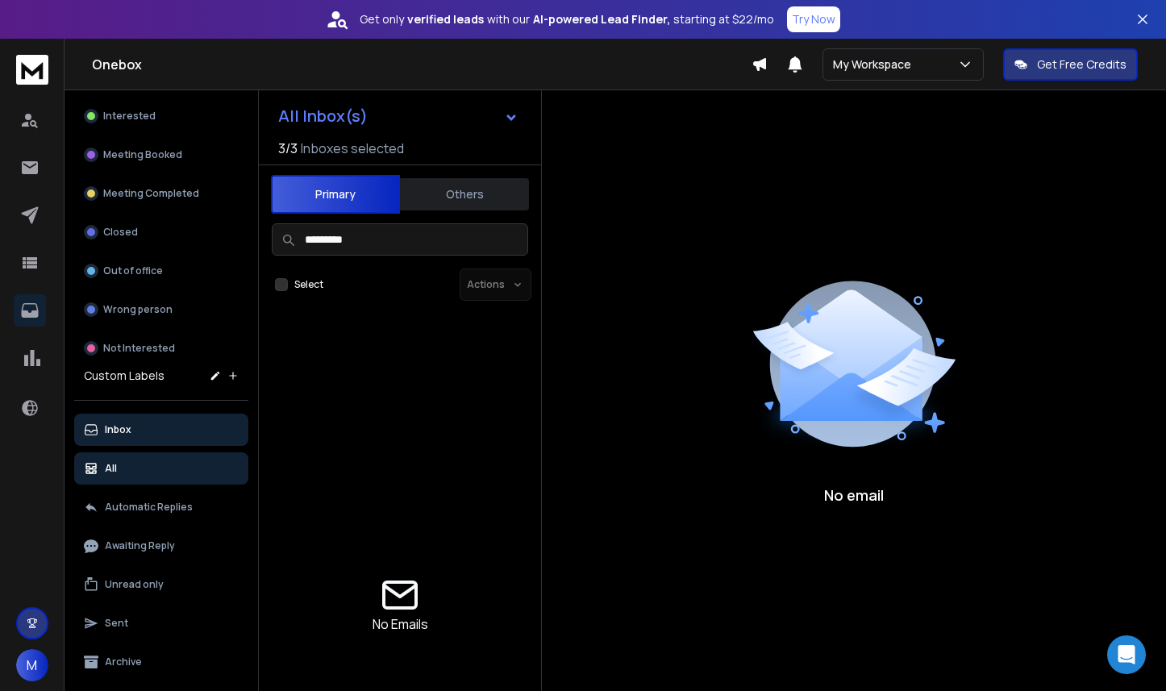
type input "*********"
click at [144, 453] on button "All" at bounding box center [161, 469] width 174 height 32
click at [386, 241] on input "*********" at bounding box center [400, 239] width 257 height 32
drag, startPoint x: 260, startPoint y: 238, endPoint x: 216, endPoint y: 238, distance: 43.6
click at [216, 238] on div "Press Cmd + Shift + k to check for shortcuts. All Campaigns All Campaigns Filte…" at bounding box center [616, 435] width 1102 height 691
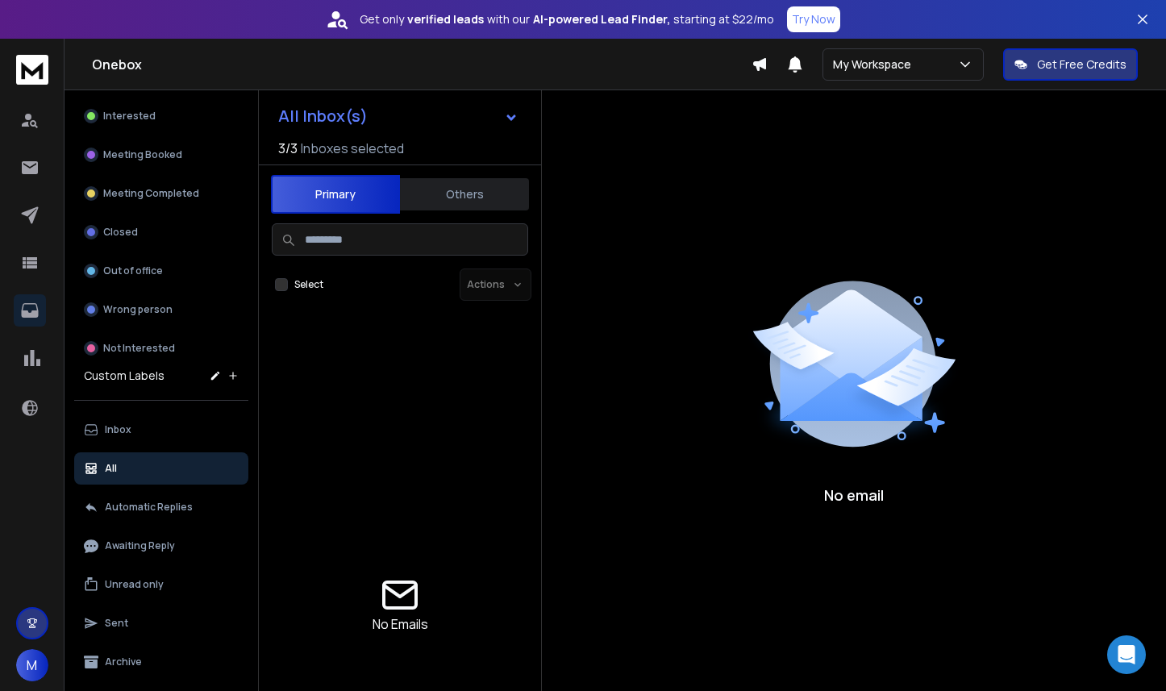
click at [400, 594] on polyline at bounding box center [400, 591] width 32 height 11
click at [403, 592] on polyline at bounding box center [400, 591] width 32 height 11
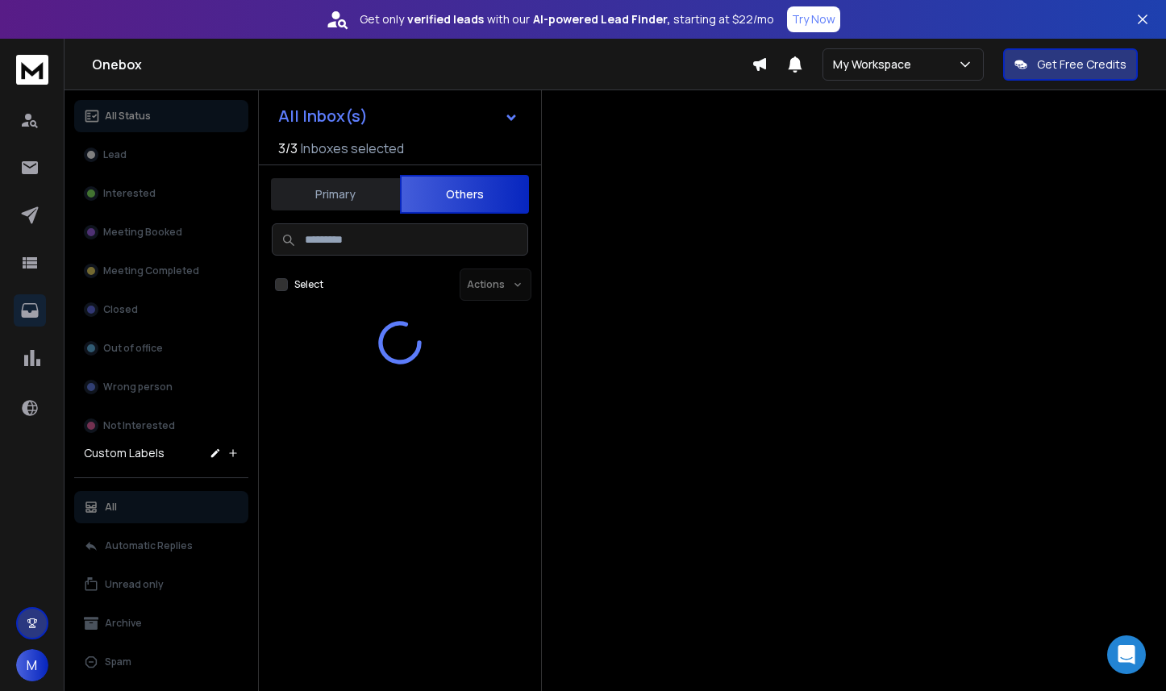
scroll to position [159, 0]
click at [458, 202] on button "Others" at bounding box center [464, 194] width 129 height 39
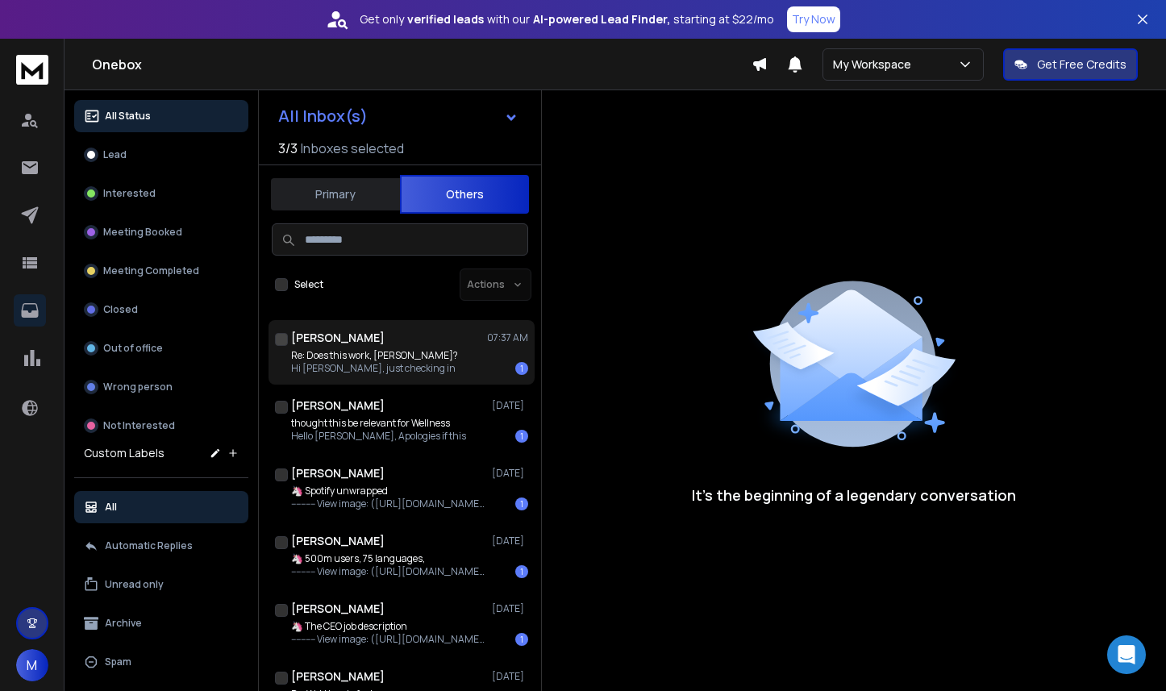
click at [401, 355] on p "Re: Does this work, [PERSON_NAME]?" at bounding box center [374, 355] width 167 height 13
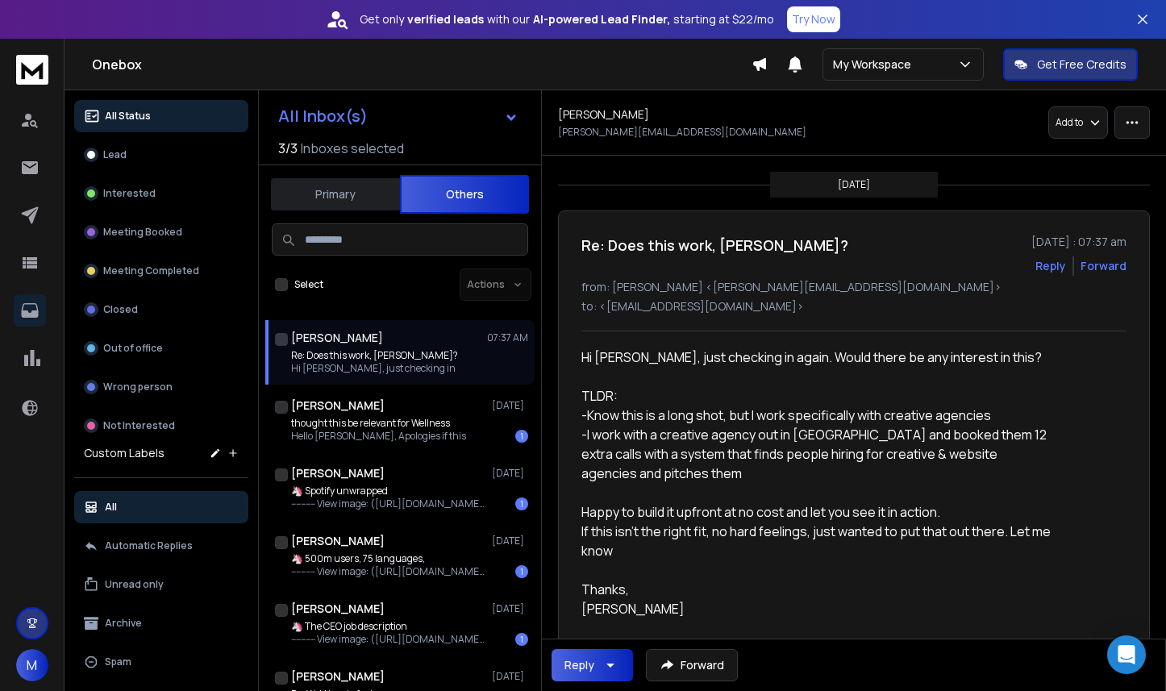
click at [337, 240] on input at bounding box center [400, 239] width 257 height 32
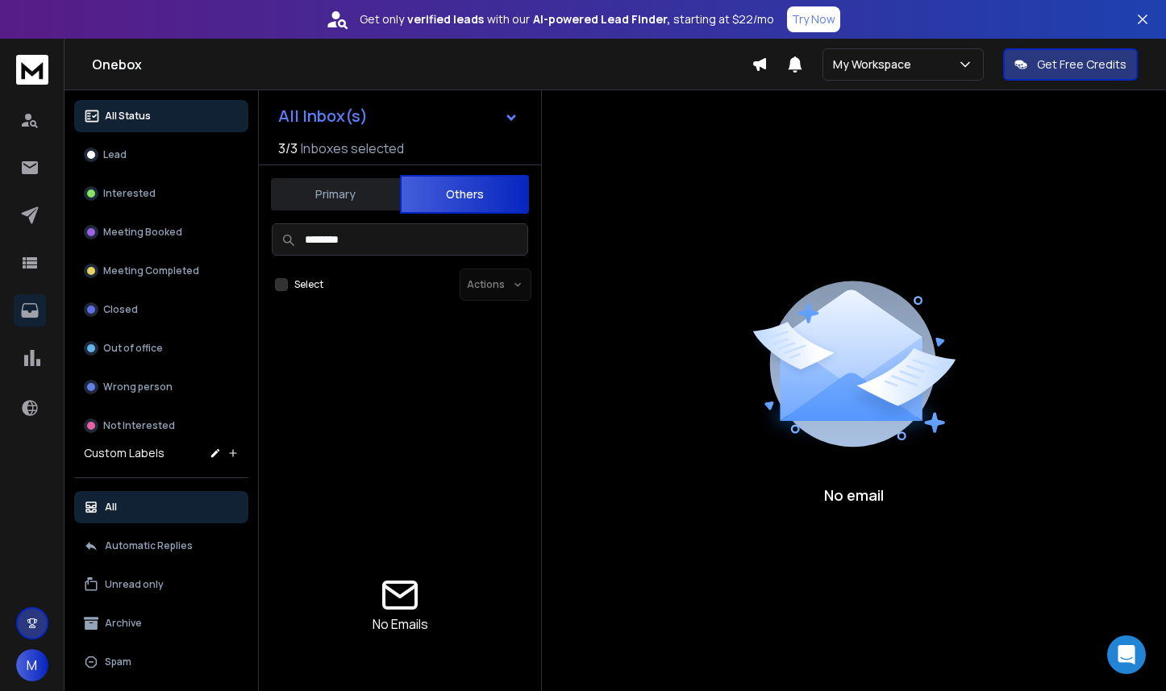
click at [389, 242] on input "********" at bounding box center [400, 239] width 257 height 32
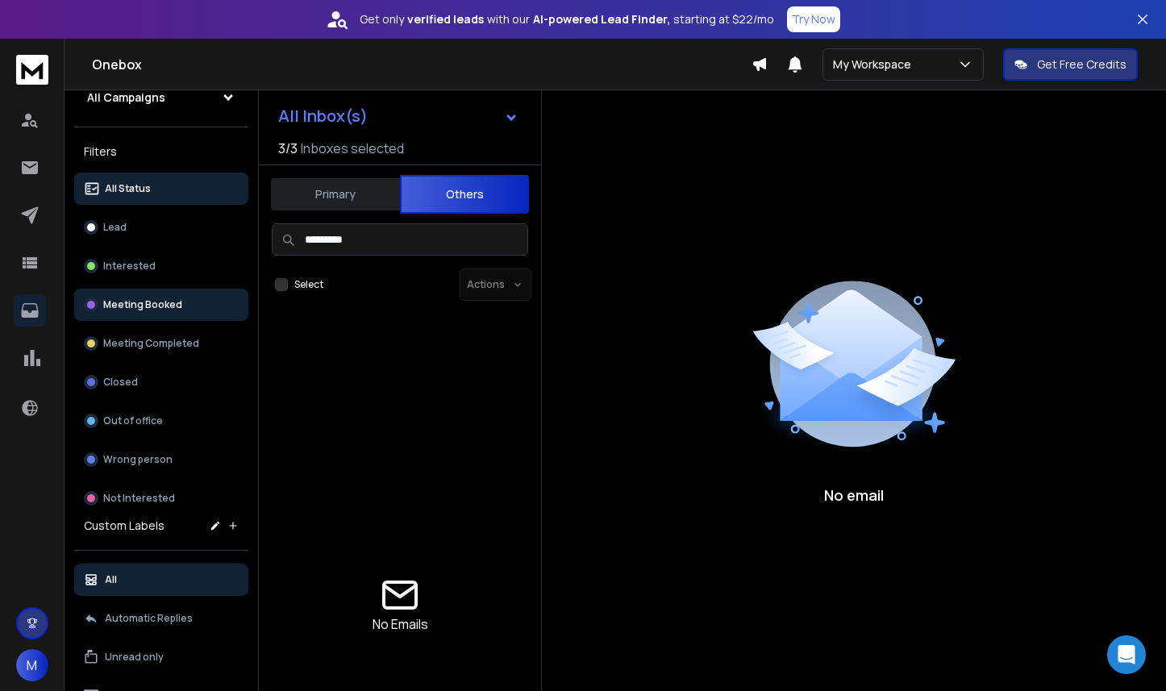
scroll to position [0, 0]
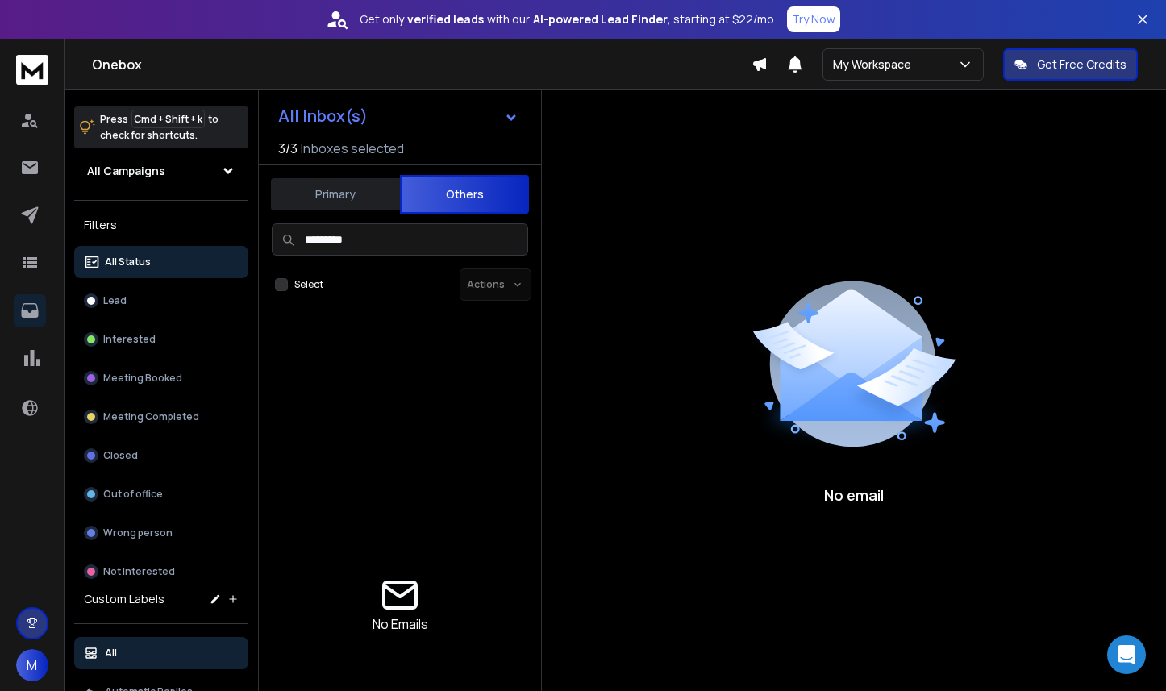
type input "*********"
click at [166, 266] on button "All Status" at bounding box center [161, 262] width 174 height 32
click at [221, 173] on icon at bounding box center [228, 171] width 15 height 15
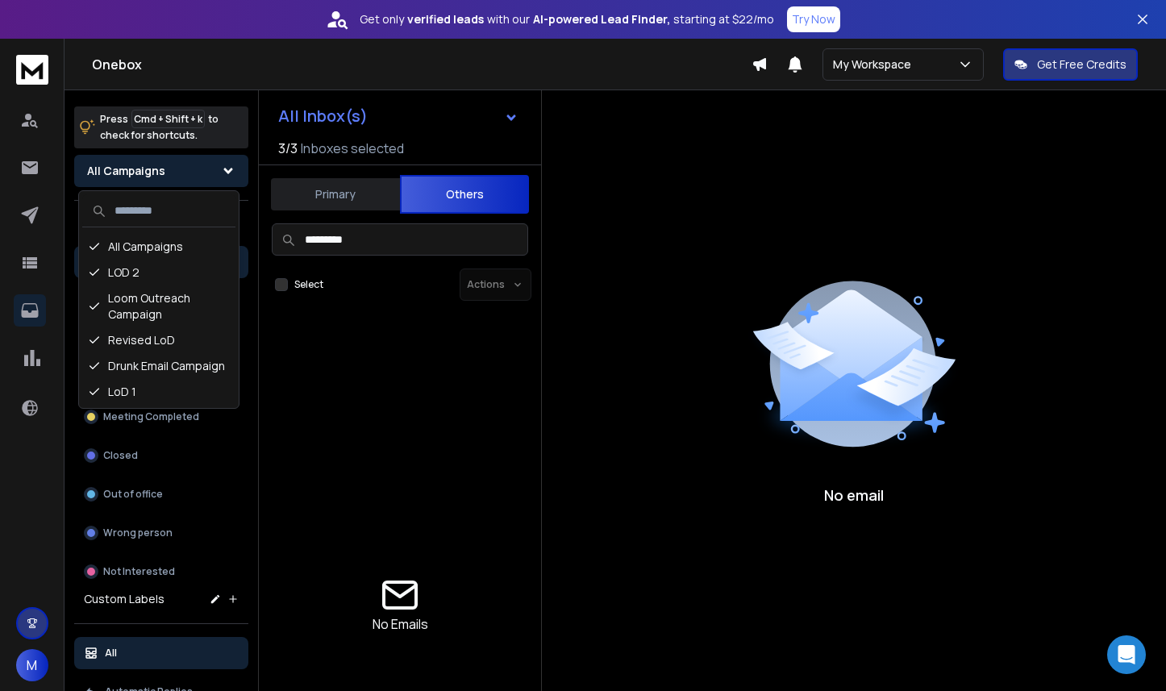
click at [221, 173] on icon at bounding box center [228, 171] width 15 height 15
click at [129, 206] on input at bounding box center [158, 210] width 153 height 32
type input "*********"
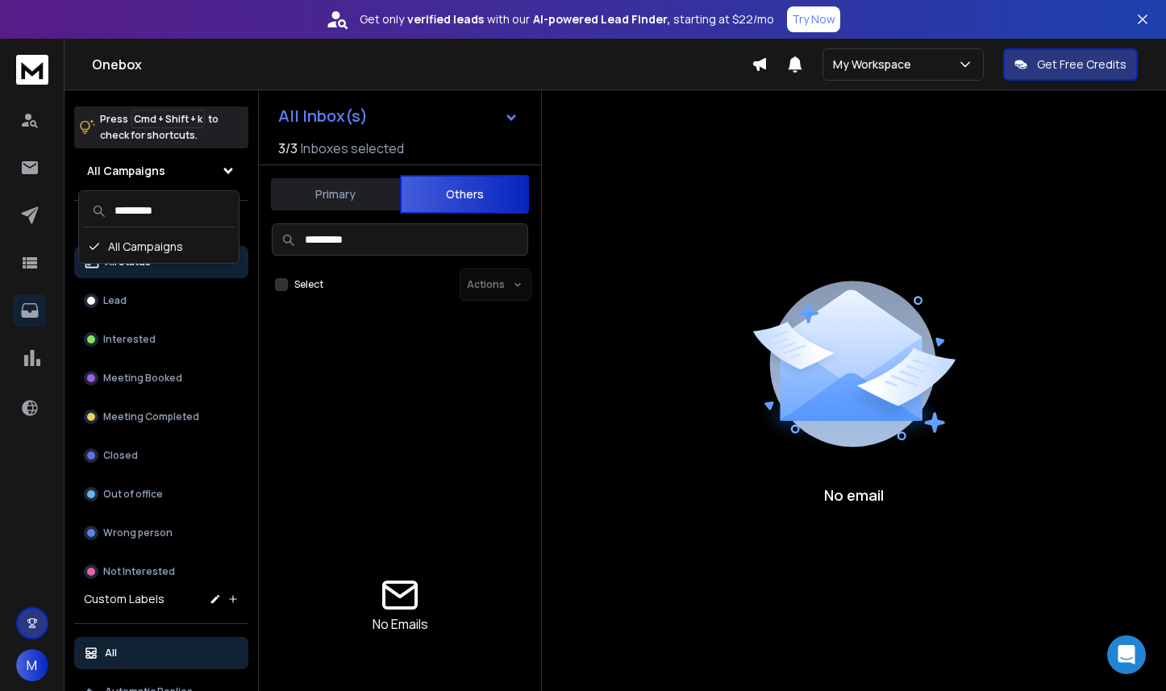
click at [662, 211] on div "No email" at bounding box center [854, 383] width 624 height 587
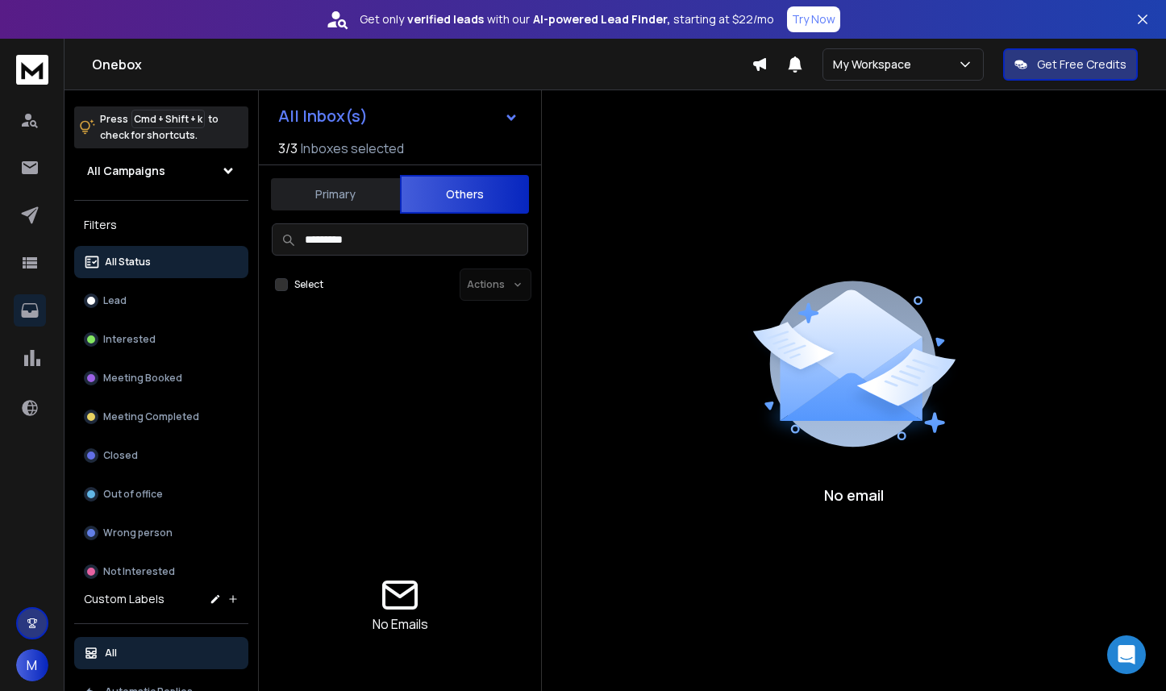
scroll to position [159, 0]
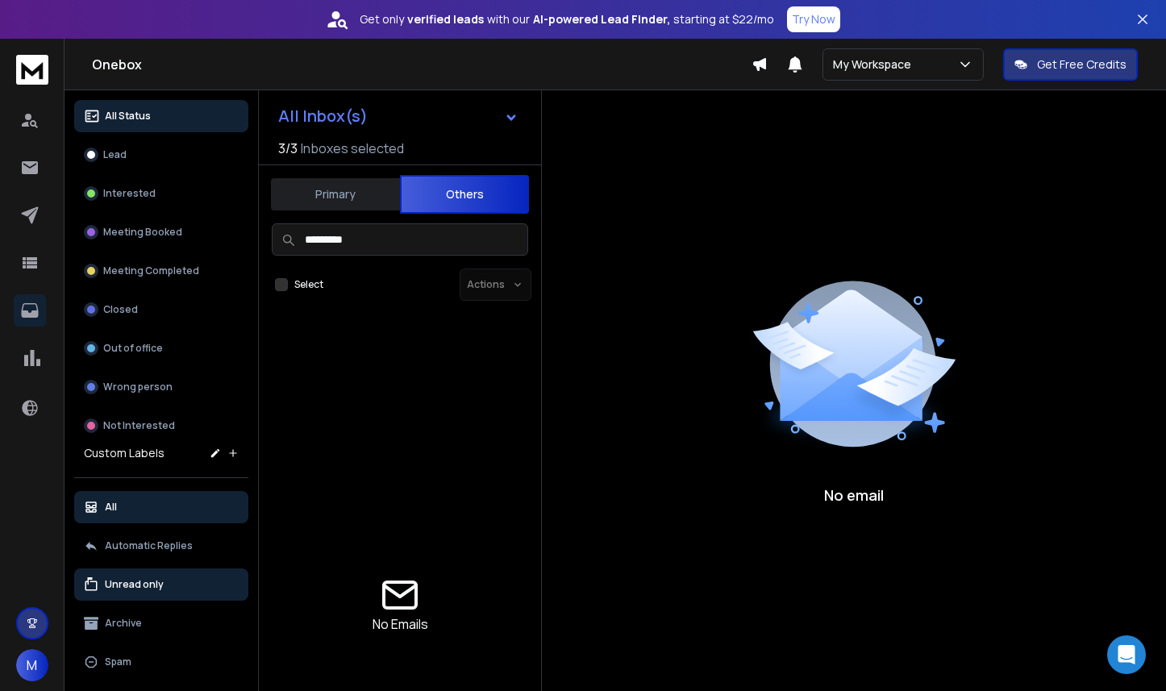
click at [141, 578] on p "Unread only" at bounding box center [134, 584] width 59 height 13
click at [464, 244] on input "*********" at bounding box center [400, 239] width 257 height 32
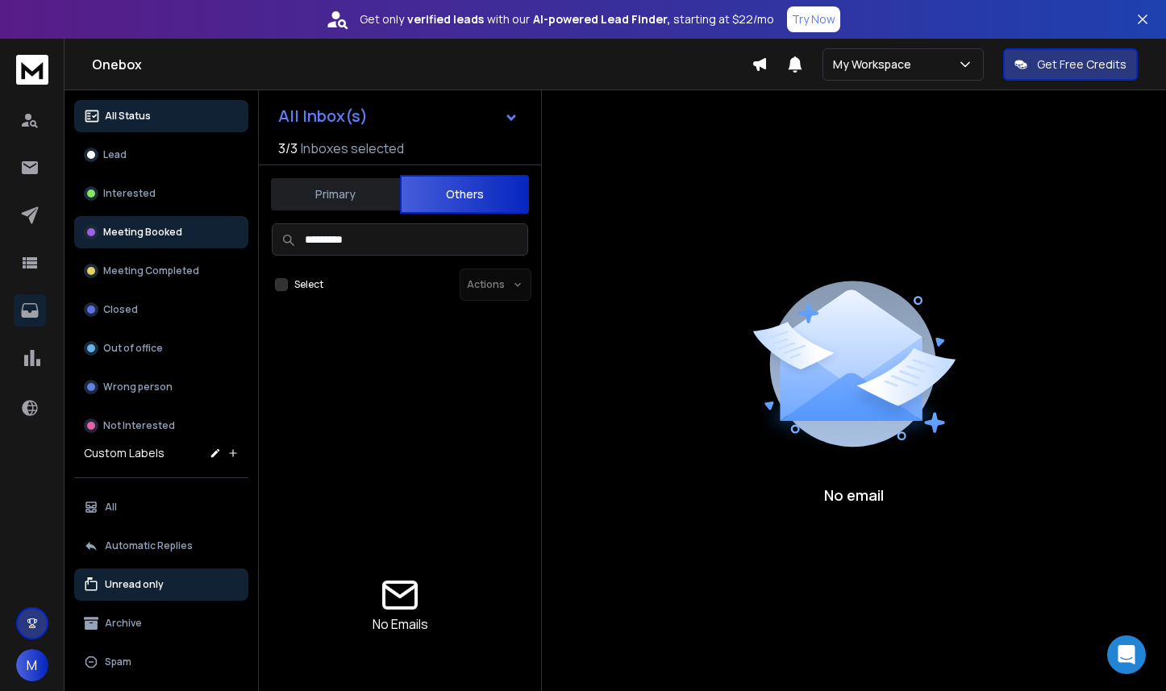
drag, startPoint x: 469, startPoint y: 243, endPoint x: 232, endPoint y: 222, distance: 238.1
click at [232, 222] on div "Press Cmd + Shift + k to check for shortcuts. All Campaigns All Campaigns Filte…" at bounding box center [616, 435] width 1102 height 691
click at [316, 189] on button "Primary" at bounding box center [335, 194] width 129 height 35
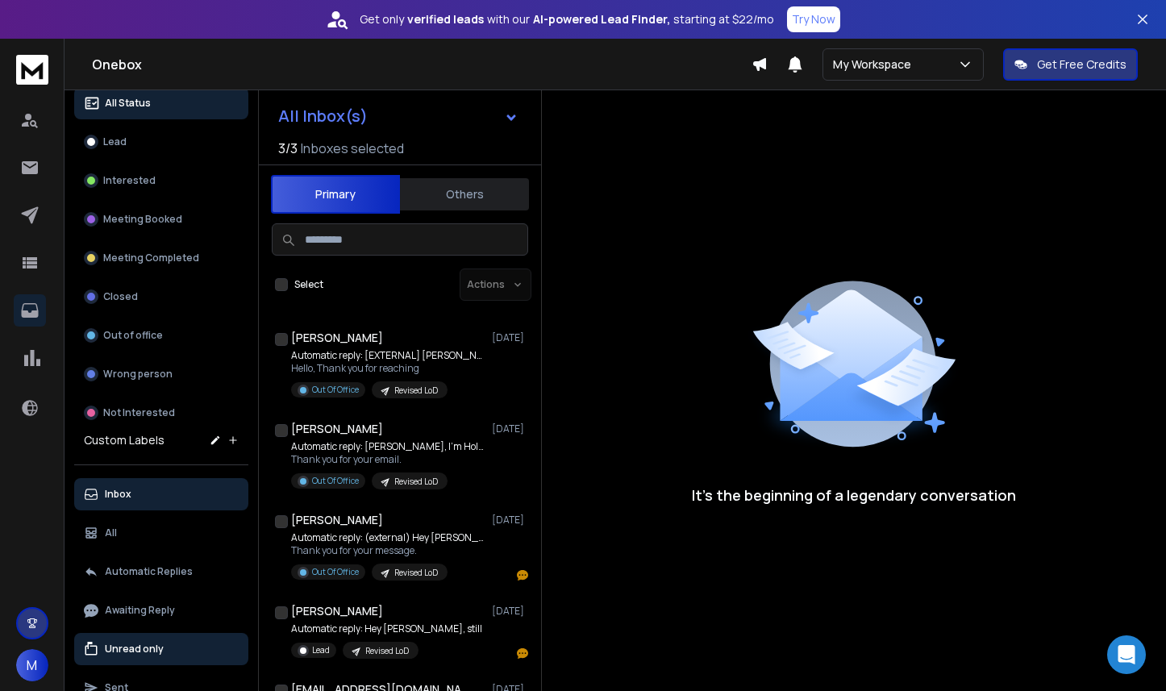
click at [155, 649] on p "Unread only" at bounding box center [134, 649] width 59 height 13
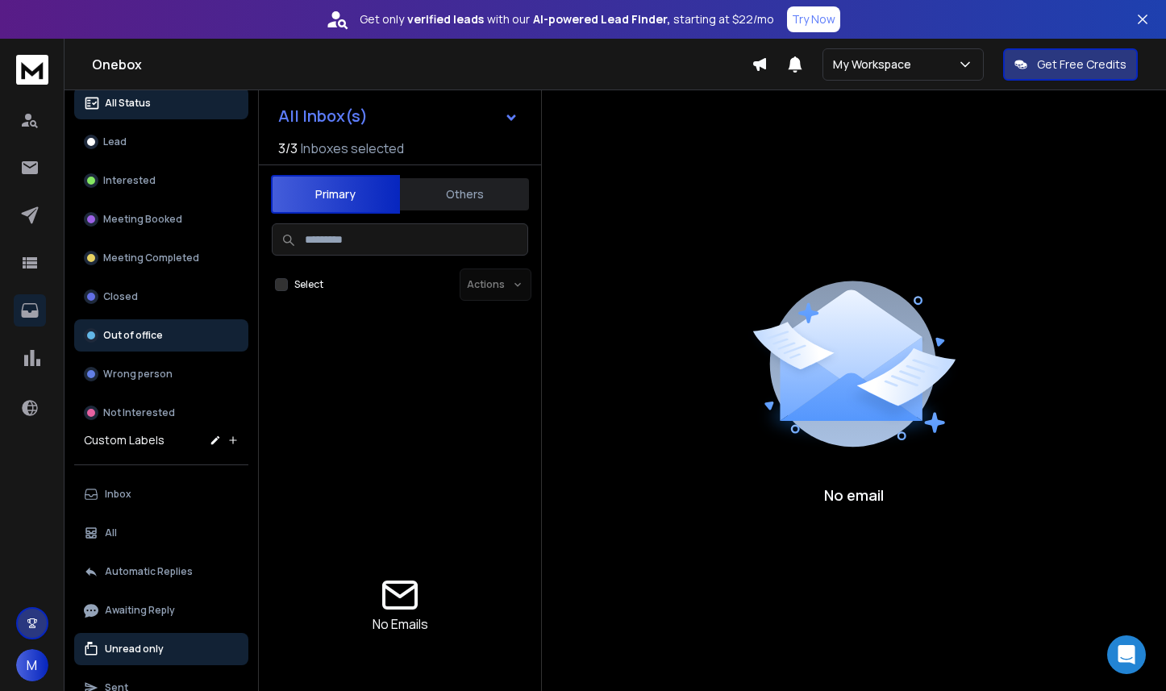
scroll to position [0, 0]
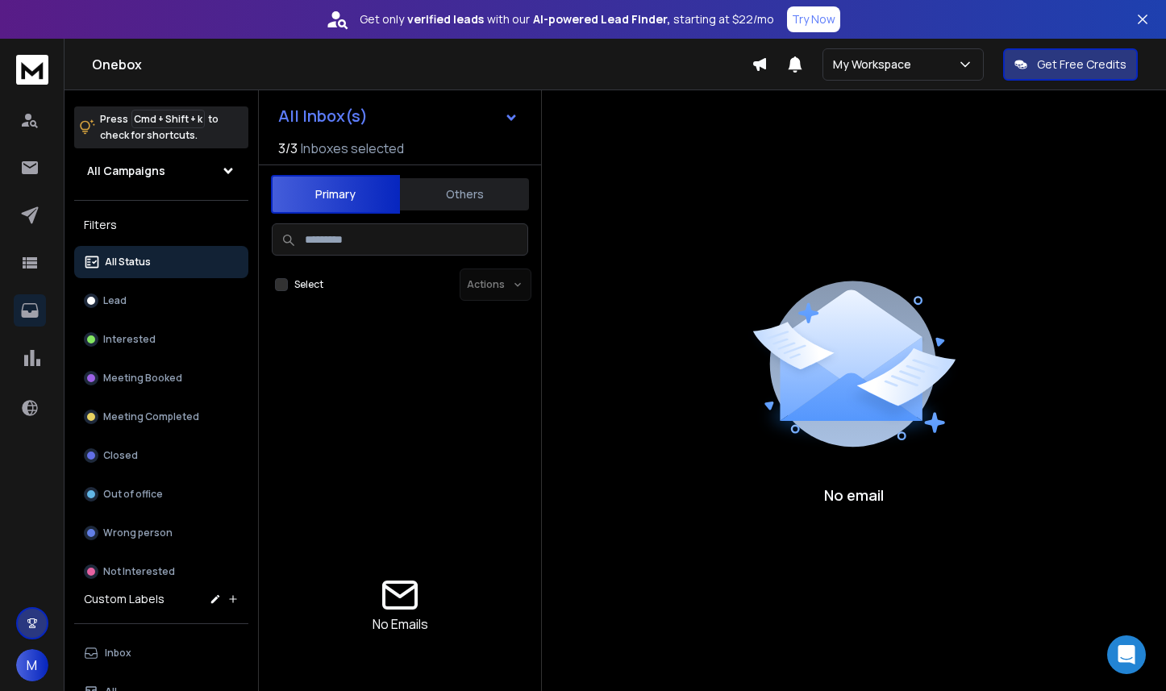
click at [151, 261] on button "All Status" at bounding box center [161, 262] width 174 height 32
click at [221, 166] on icon at bounding box center [228, 171] width 15 height 15
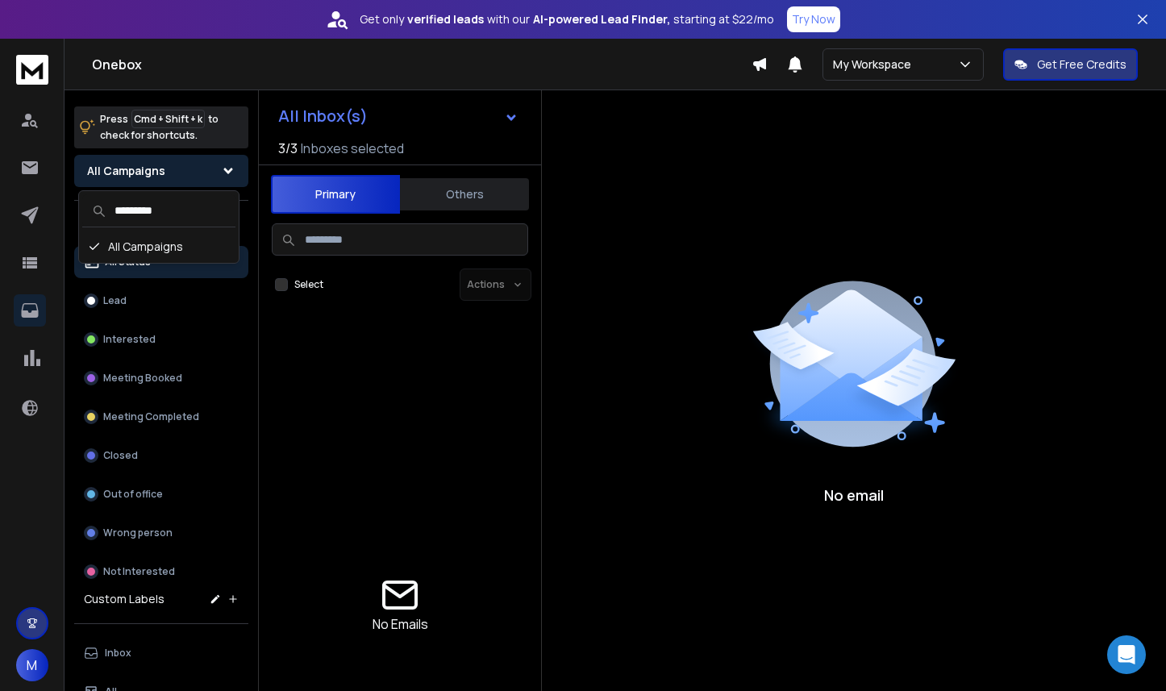
click at [221, 166] on icon at bounding box center [228, 171] width 15 height 15
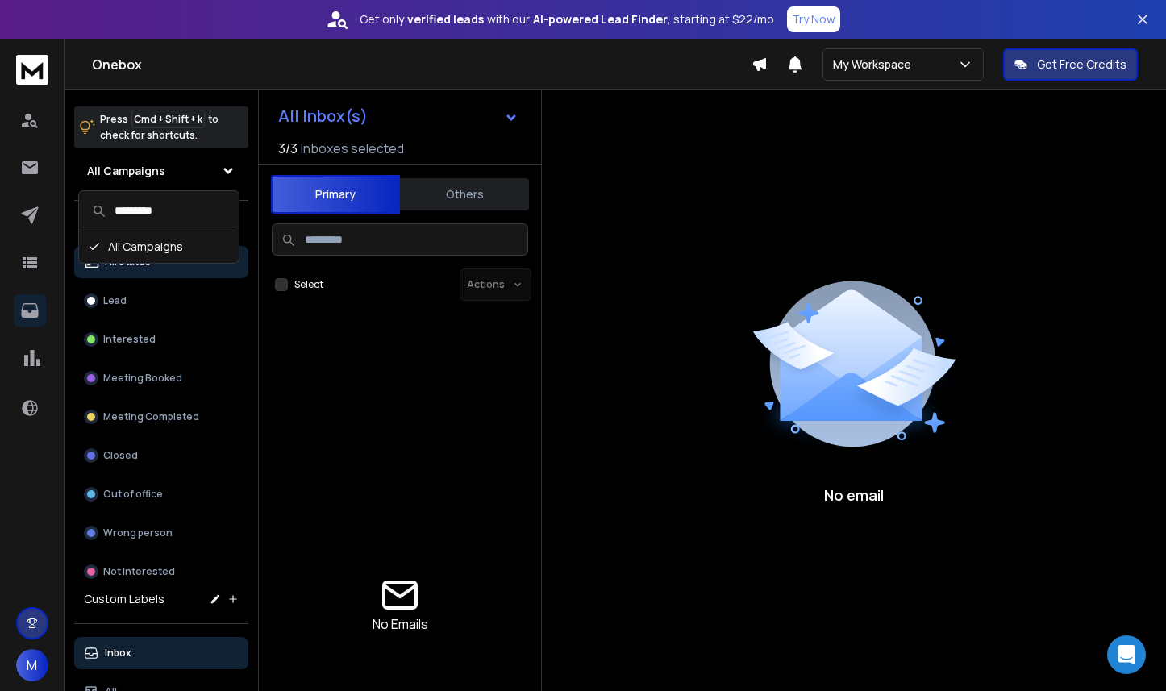
click at [119, 661] on div "Inbox" at bounding box center [108, 653] width 48 height 19
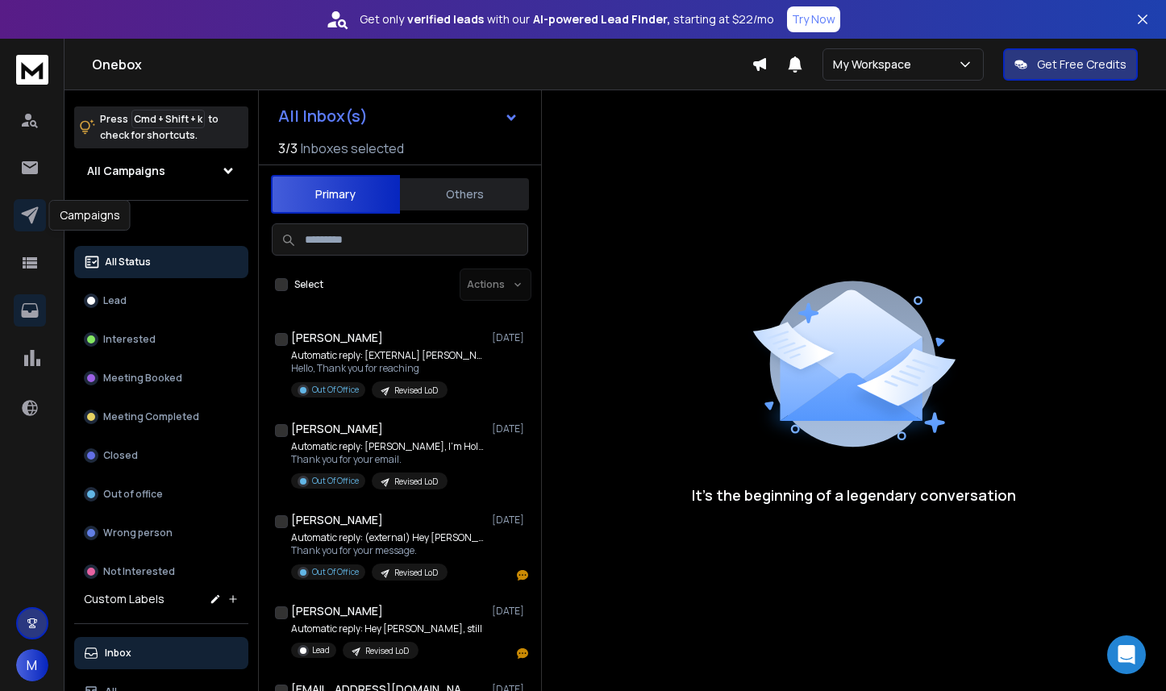
click at [22, 214] on icon at bounding box center [29, 214] width 17 height 17
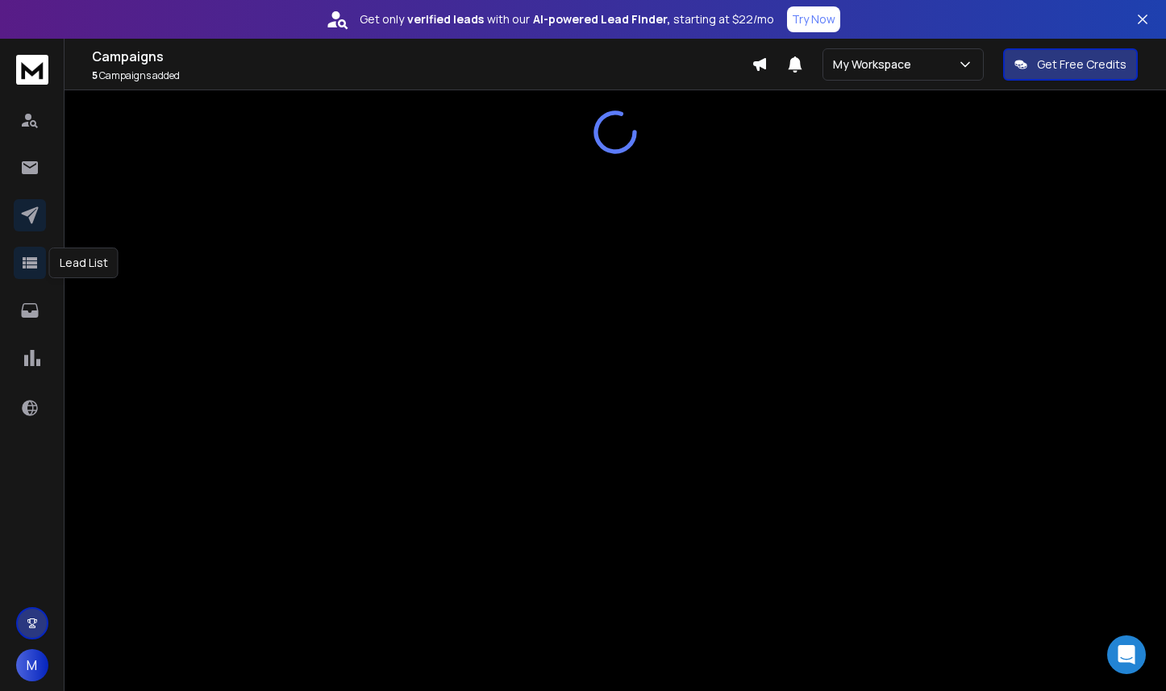
click at [36, 261] on icon at bounding box center [29, 262] width 19 height 19
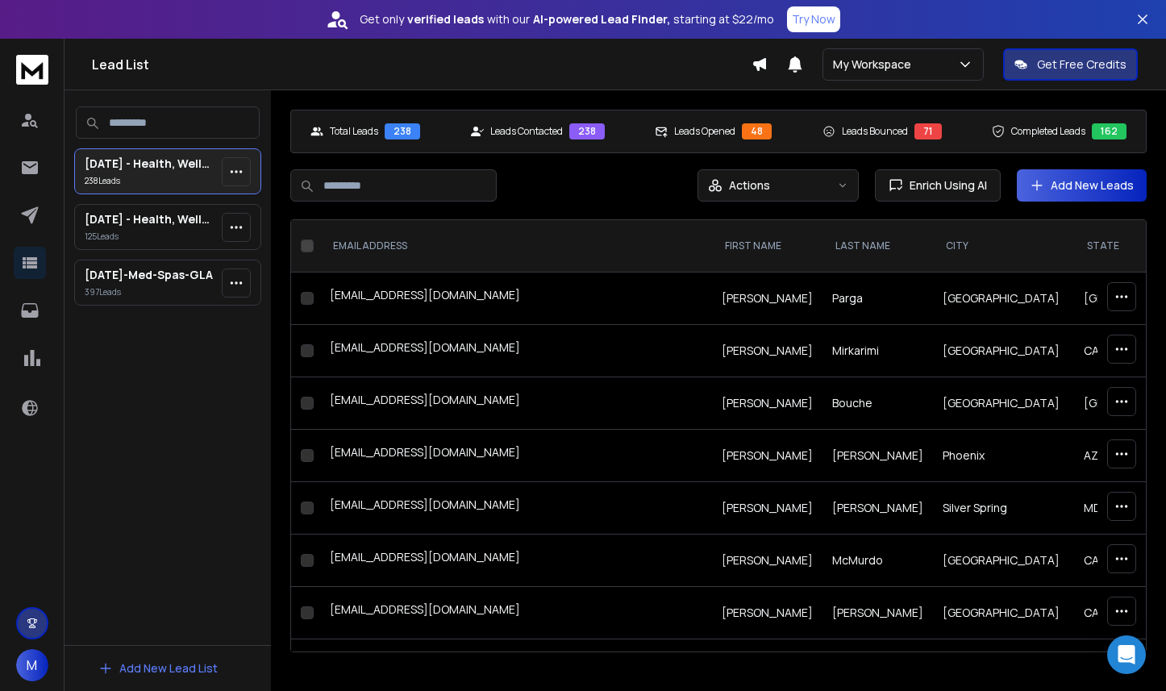
click at [913, 127] on div "Leads Bounced 71" at bounding box center [882, 131] width 119 height 16
drag, startPoint x: 849, startPoint y: 129, endPoint x: 728, endPoint y: 146, distance: 121.4
click at [849, 129] on p "Leads Bounced" at bounding box center [875, 131] width 66 height 13
click at [389, 298] on div "[EMAIL_ADDRESS][DOMAIN_NAME]" at bounding box center [516, 298] width 373 height 23
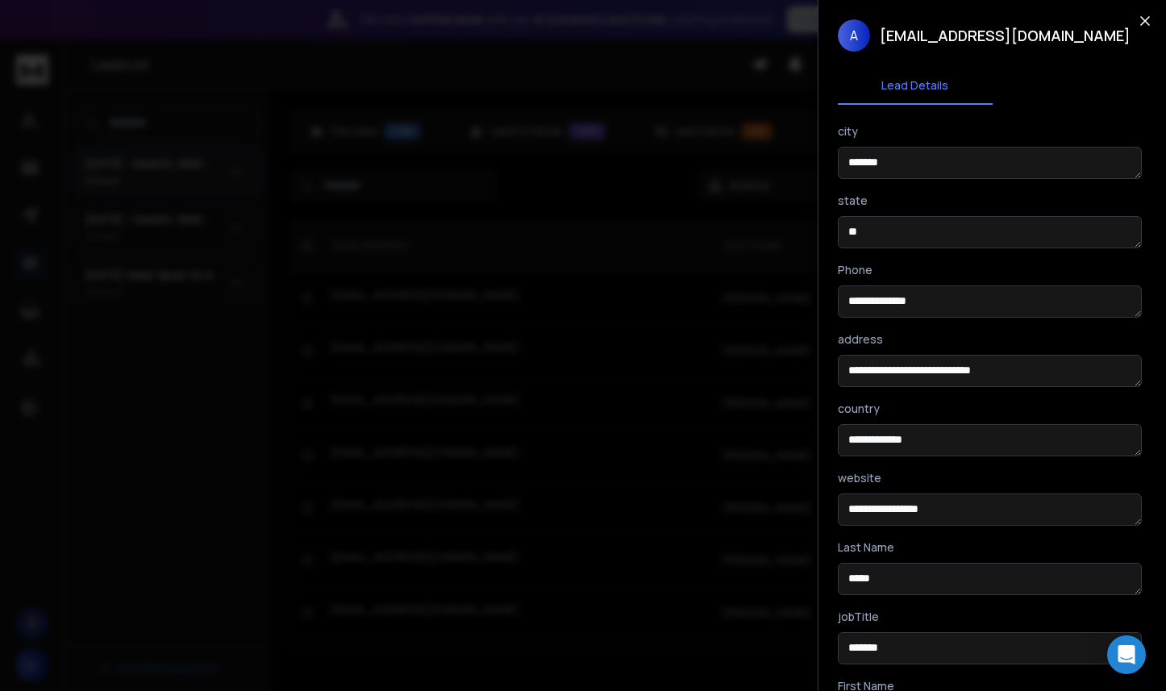
click at [1137, 22] on icon "button" at bounding box center [1145, 21] width 16 height 16
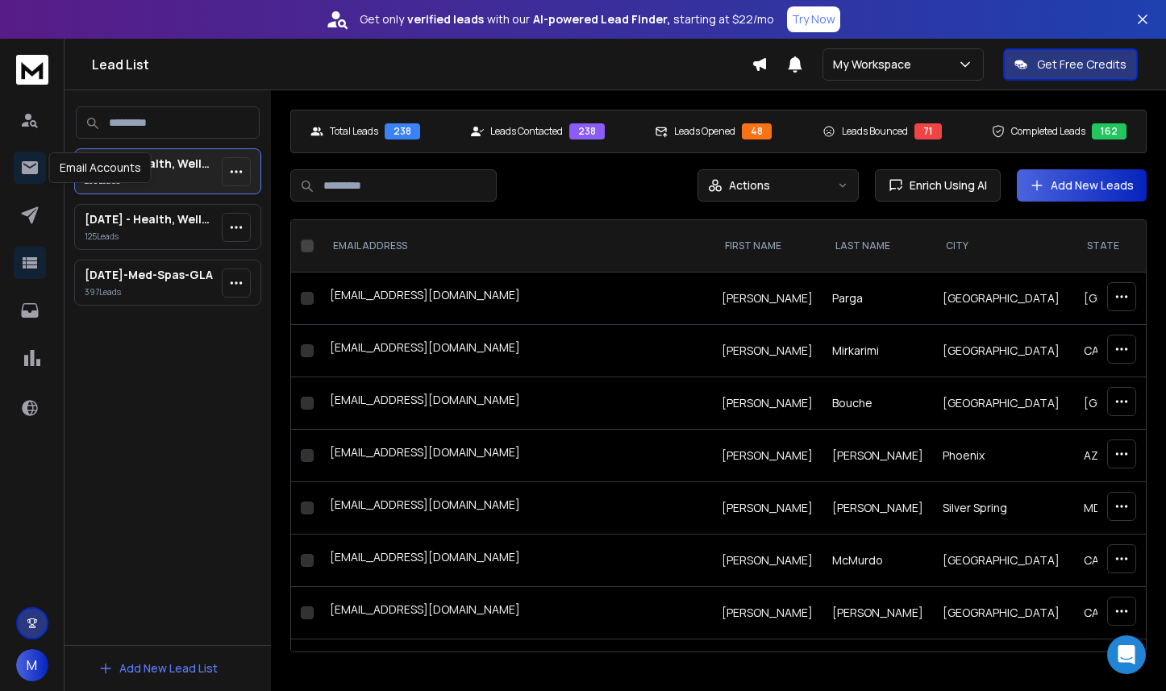
click at [30, 158] on icon at bounding box center [29, 167] width 19 height 19
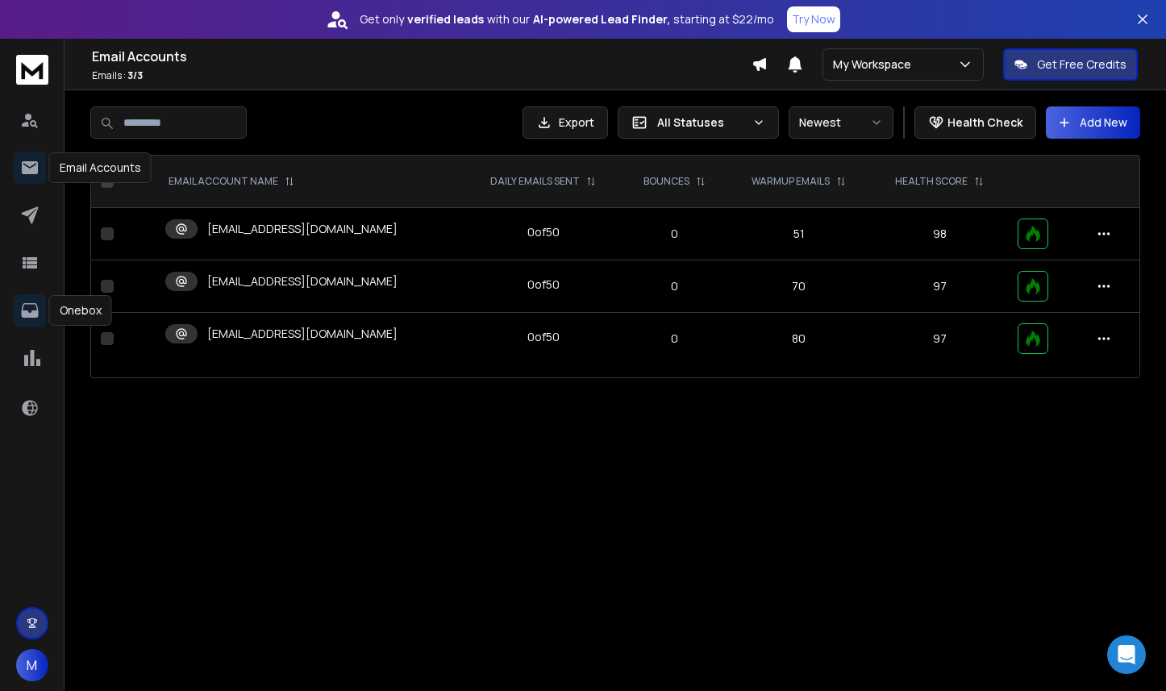
click at [30, 308] on icon at bounding box center [29, 310] width 19 height 19
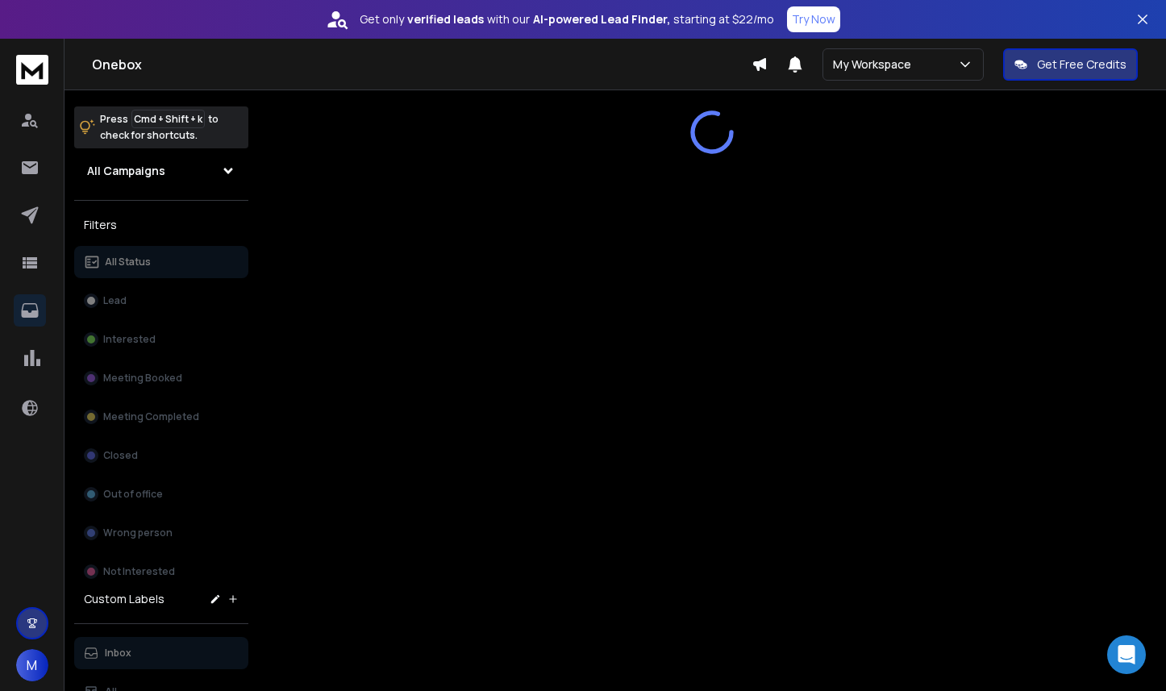
click at [1051, 62] on p "Get Free Credits" at bounding box center [1082, 64] width 90 height 16
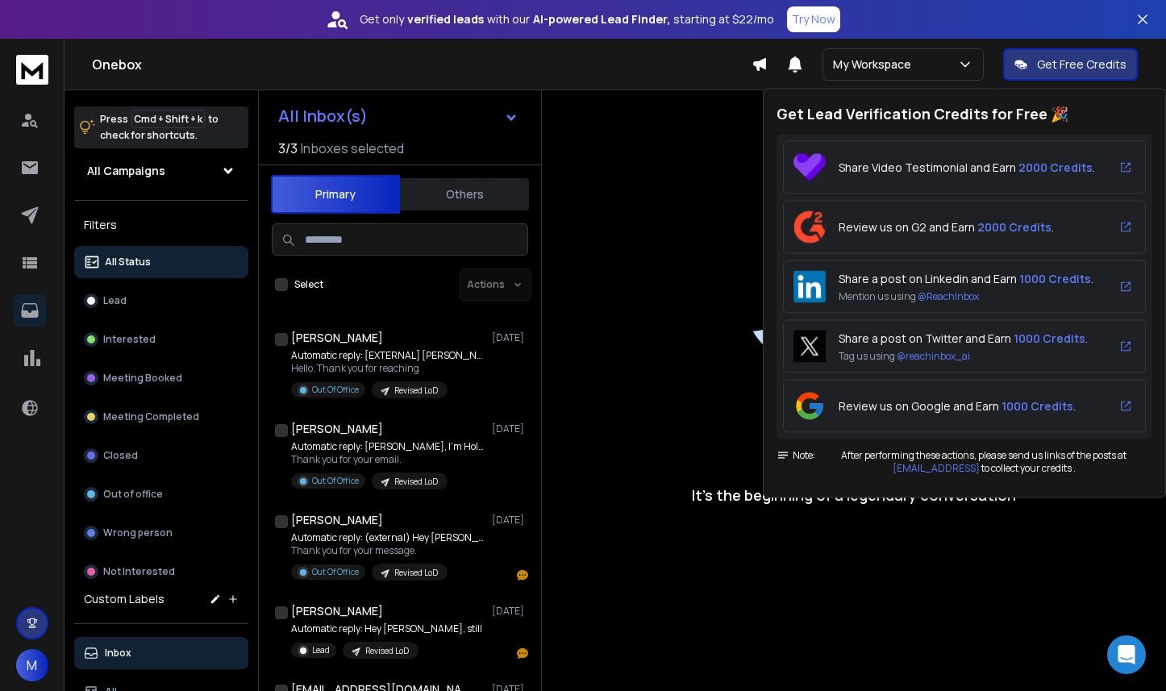
click at [620, 152] on div "It’s the beginning of a legendary conversation" at bounding box center [854, 383] width 624 height 587
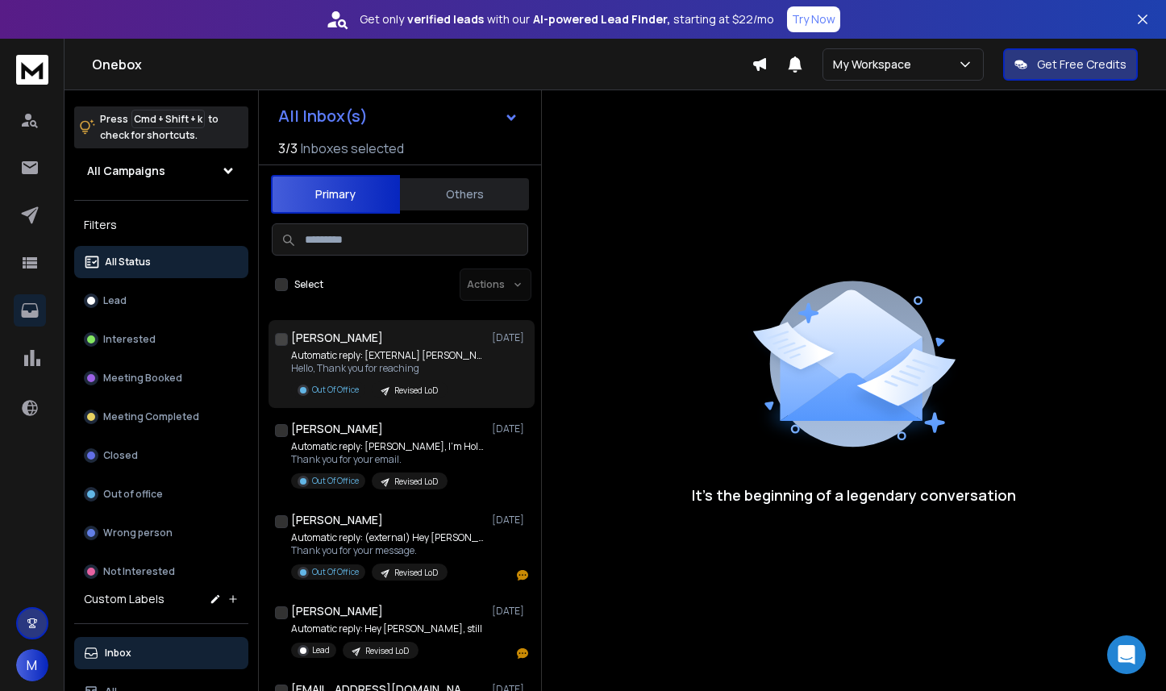
click at [373, 350] on p "Automatic reply: [EXTERNAL] [PERSON_NAME], I’m" at bounding box center [388, 355] width 194 height 13
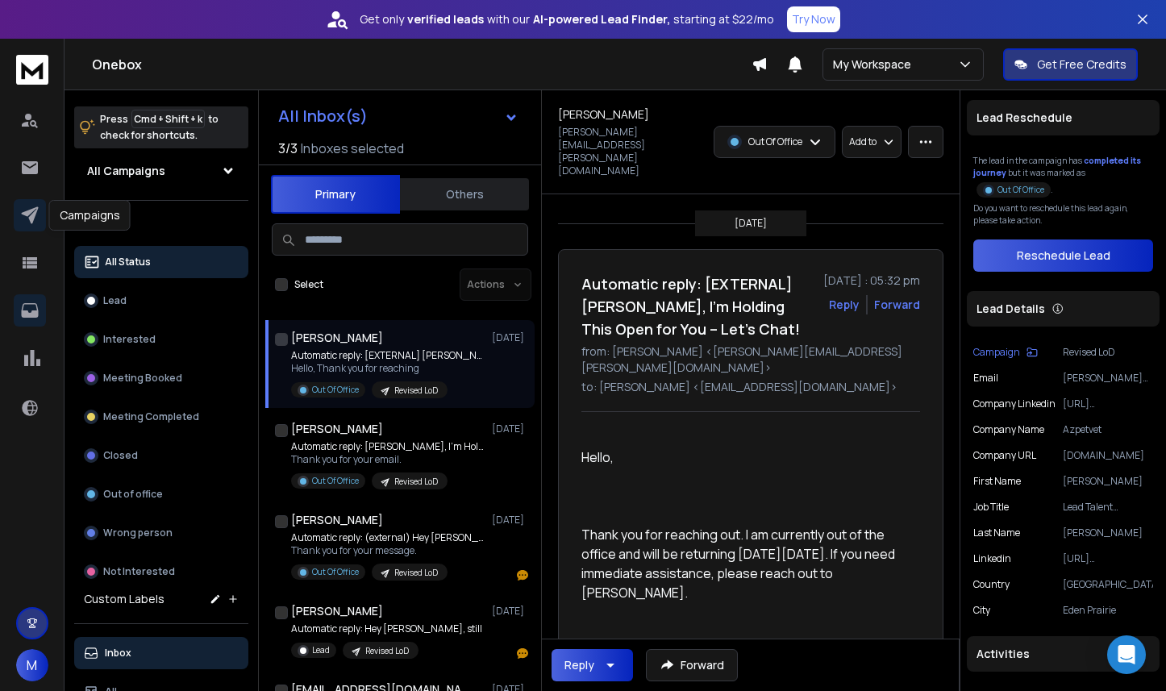
click at [31, 216] on icon at bounding box center [29, 214] width 17 height 17
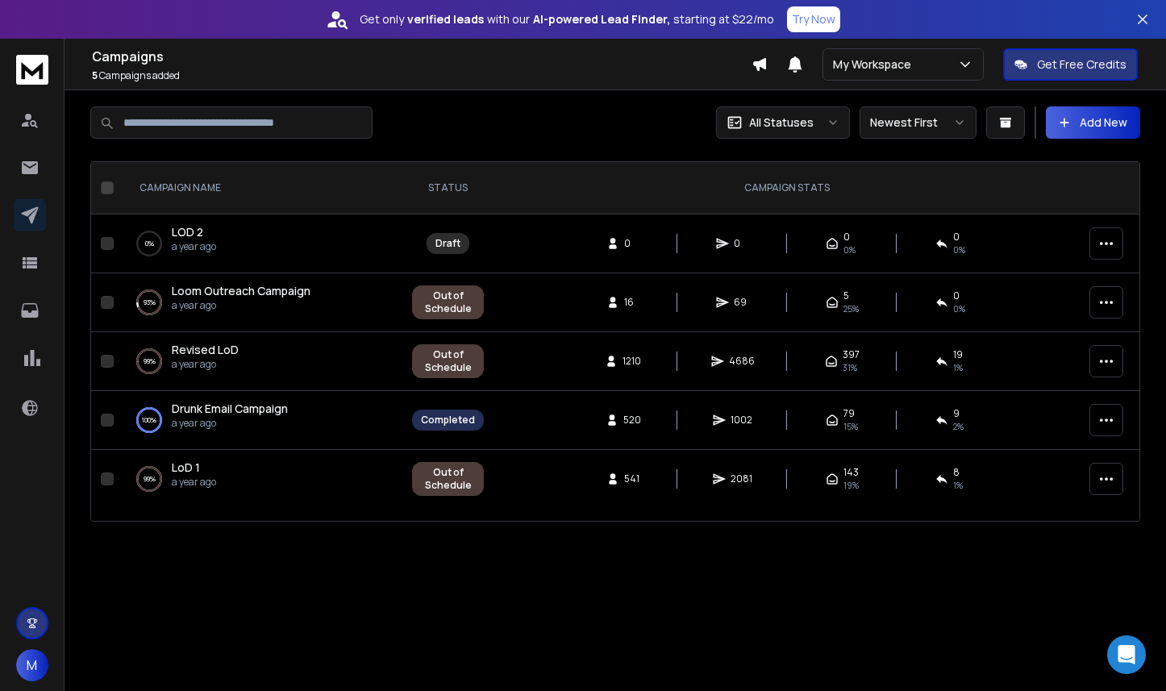
click at [312, 302] on div "93 % Loom Outreach Campaign a year ago" at bounding box center [261, 302] width 250 height 39
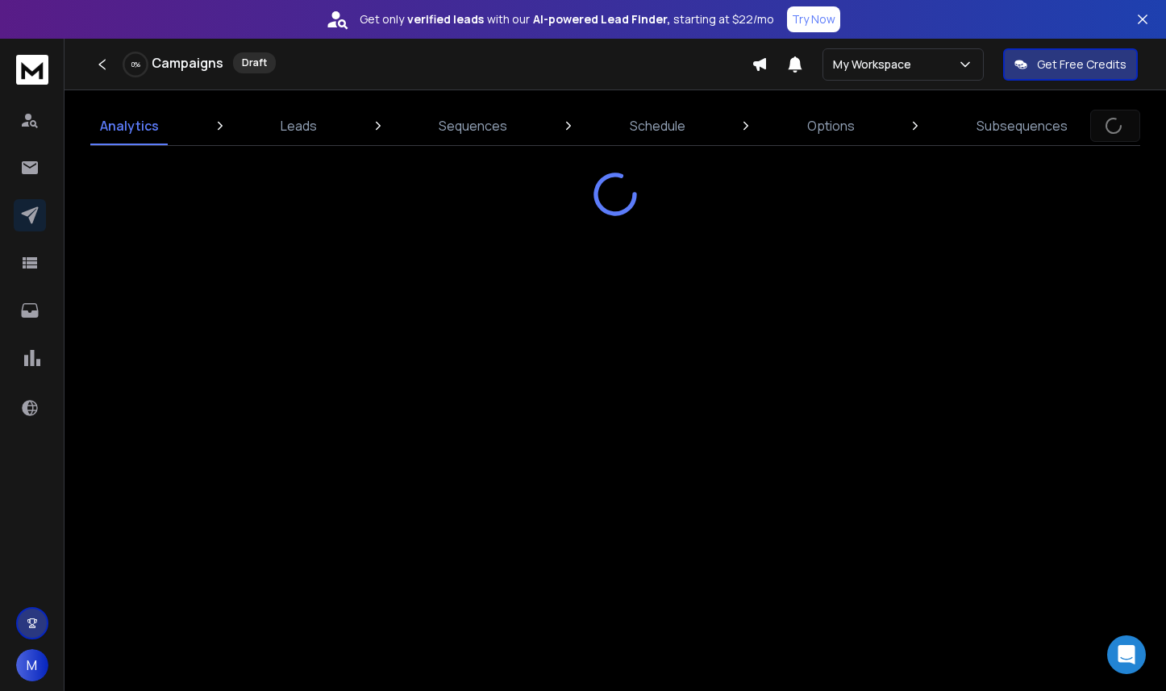
click at [35, 81] on img at bounding box center [32, 70] width 32 height 30
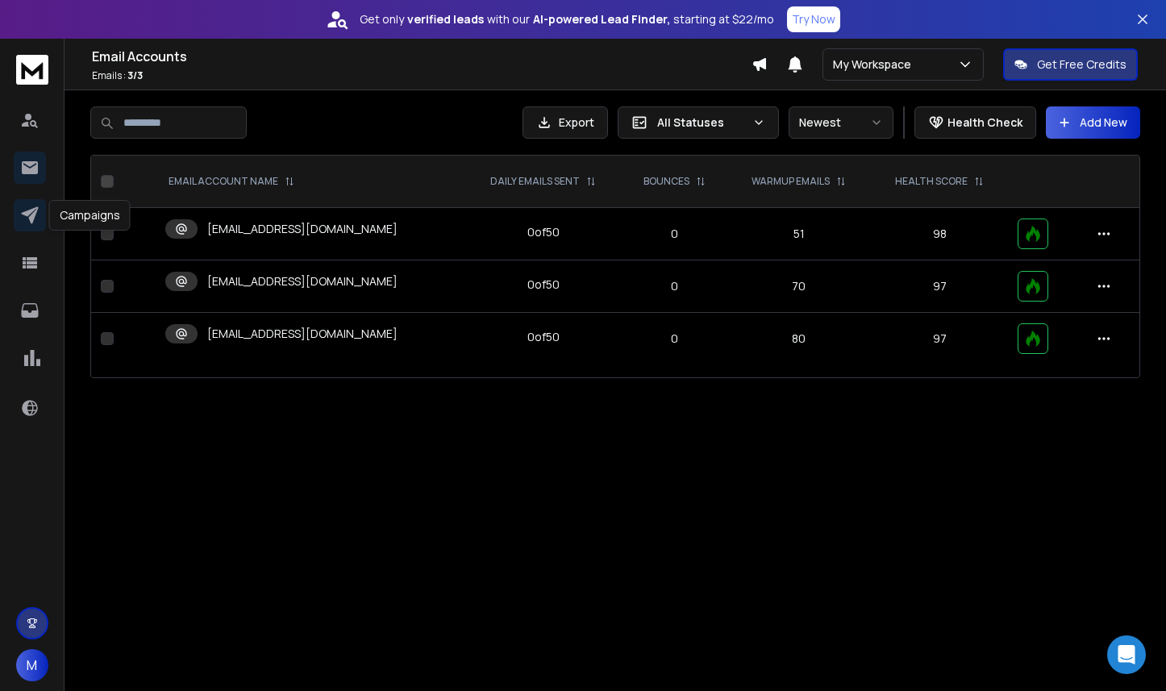
click at [39, 217] on link at bounding box center [30, 215] width 32 height 32
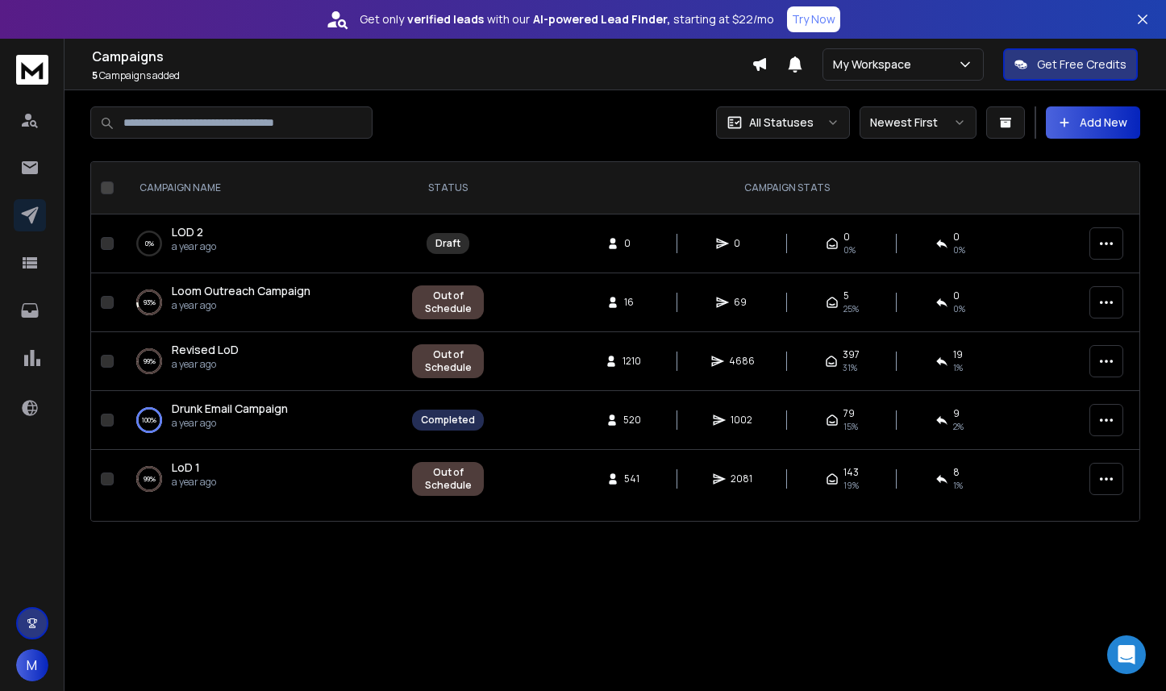
click at [1081, 120] on button "Add New" at bounding box center [1093, 122] width 94 height 32
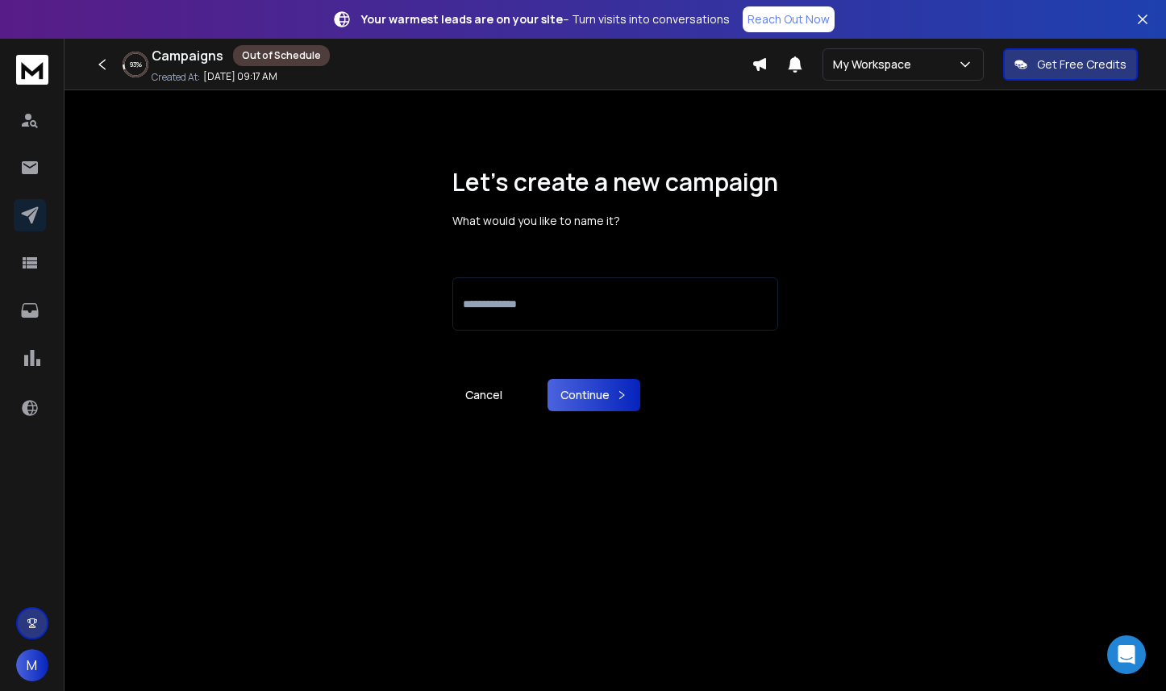
click at [638, 298] on input at bounding box center [616, 303] width 326 height 53
type input "**********"
click at [585, 389] on button "Continue" at bounding box center [594, 395] width 93 height 32
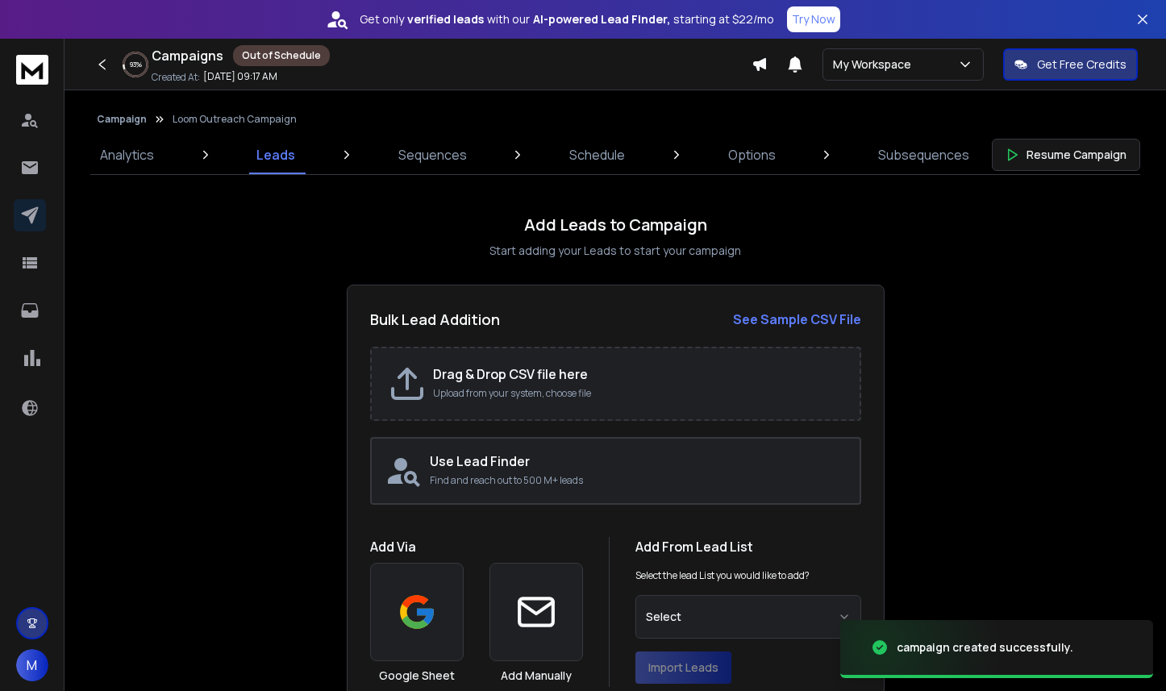
scroll to position [42, 0]
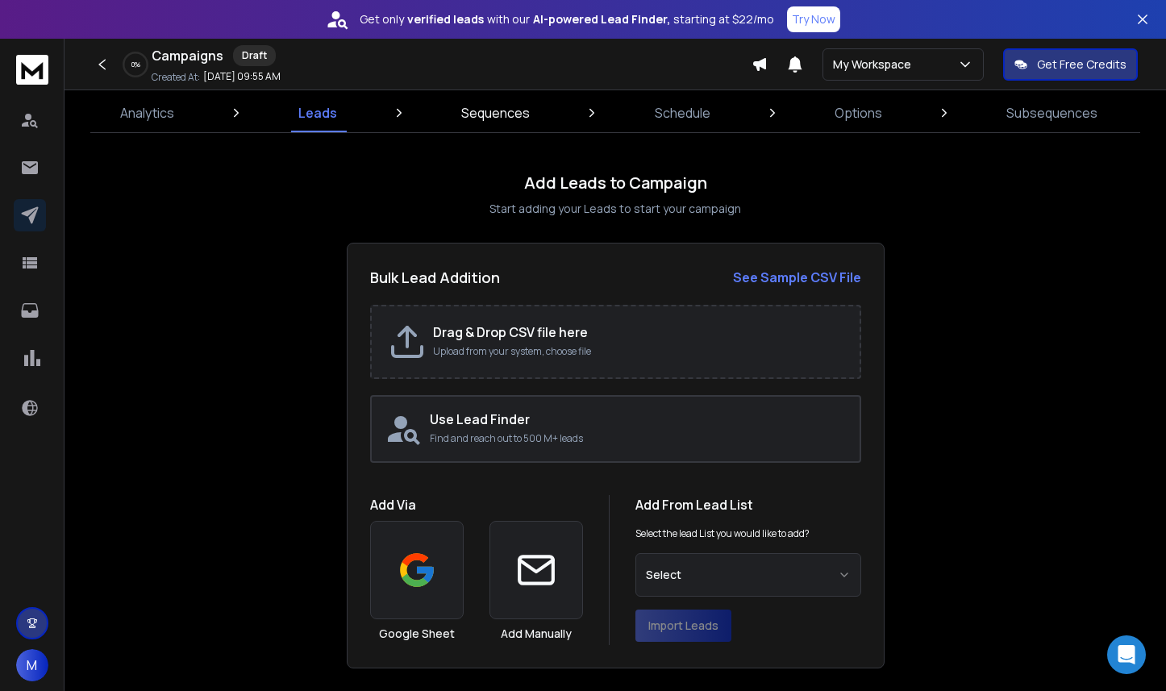
click at [476, 119] on p "Sequences" at bounding box center [495, 112] width 69 height 19
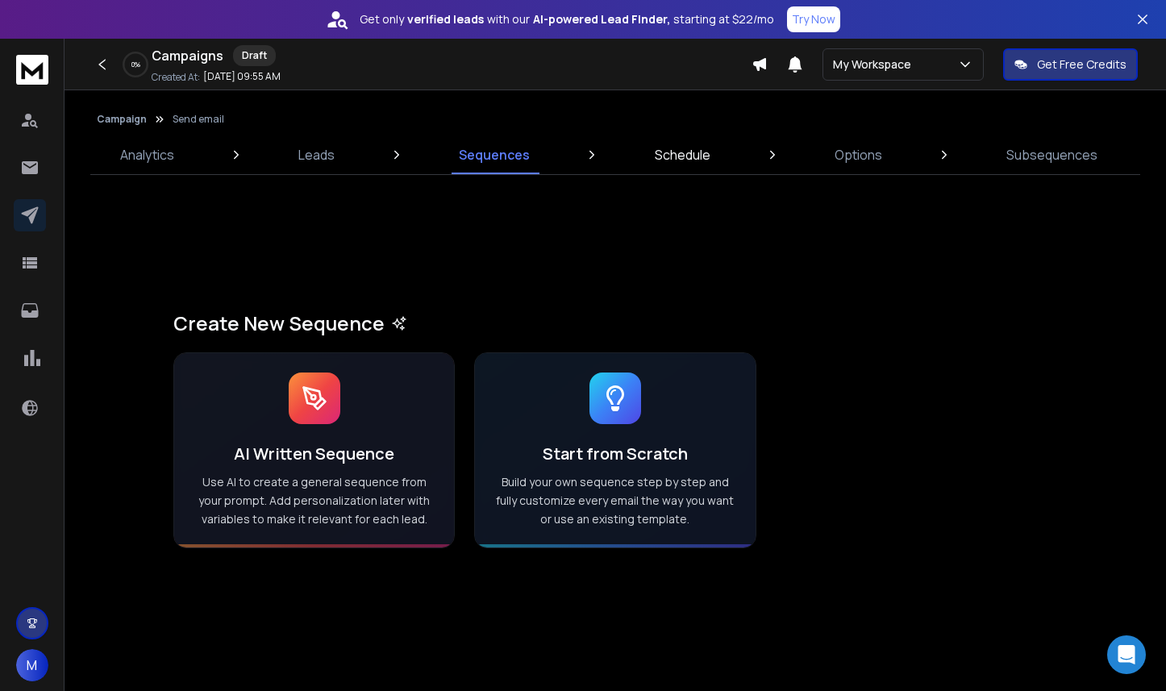
click at [680, 156] on p "Schedule" at bounding box center [683, 154] width 56 height 19
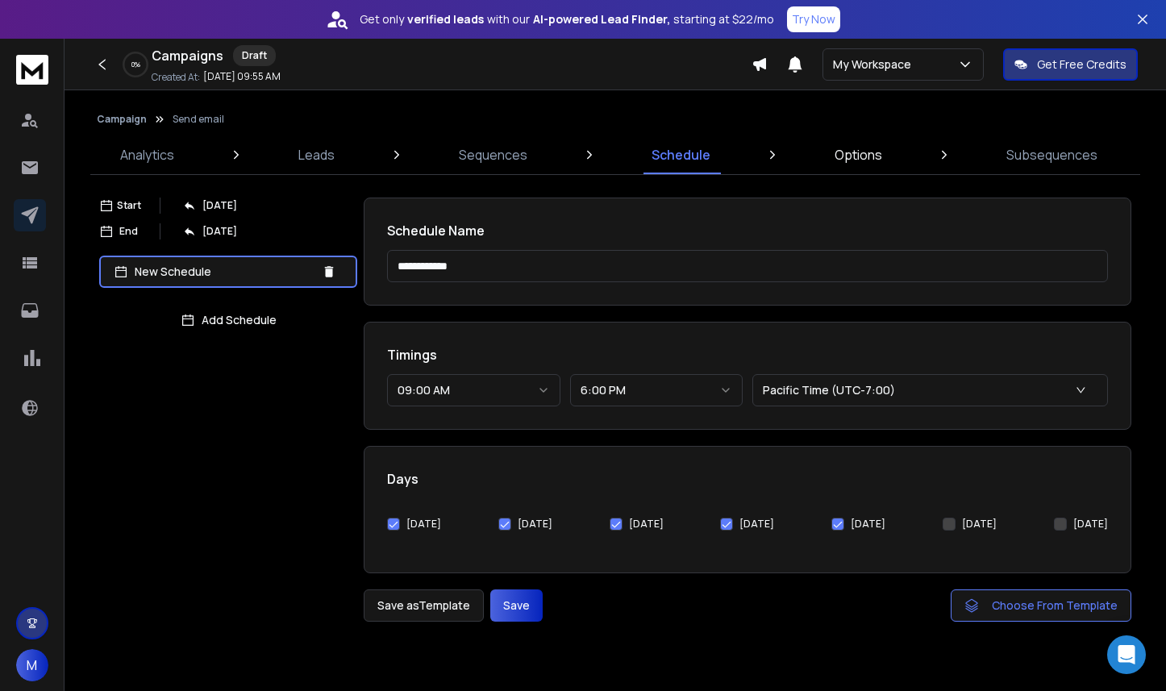
click at [848, 155] on p "Options" at bounding box center [859, 154] width 48 height 19
